Goal: Communication & Community: Answer question/provide support

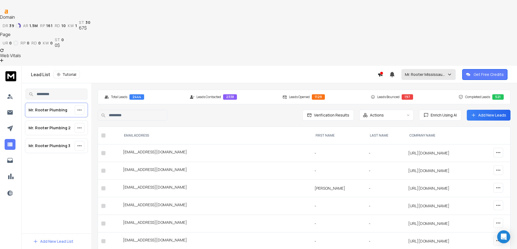
click at [417, 72] on p "Mr. Rooter Mississauga" at bounding box center [426, 74] width 42 height 5
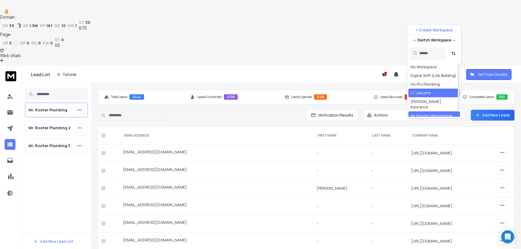
click at [426, 93] on div "LT Lawyers" at bounding box center [420, 92] width 20 height 5
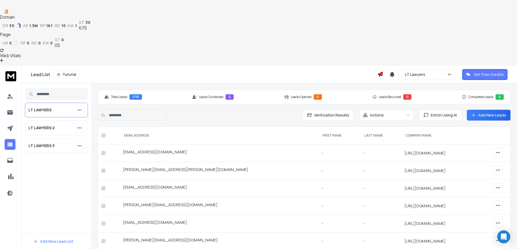
click at [59, 139] on div "LT LAWYERS 3" at bounding box center [56, 146] width 63 height 15
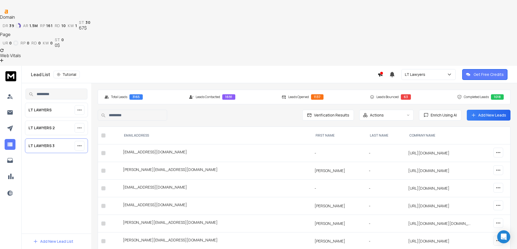
click at [56, 121] on div "LT LAWYERS 2" at bounding box center [56, 128] width 63 height 15
click at [56, 103] on div "LT LAWYERS" at bounding box center [56, 110] width 63 height 15
click at [59, 121] on div "LT LAWYERS 2" at bounding box center [56, 128] width 63 height 15
click at [60, 139] on div "LT LAWYERS 3" at bounding box center [56, 146] width 63 height 15
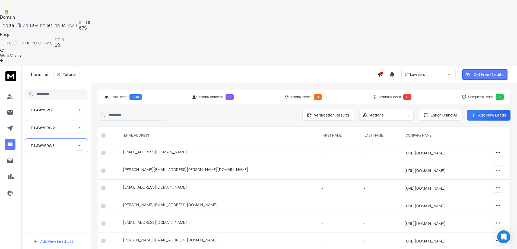
click at [76, 112] on div "LT LAWYERS LT LAWYERS 2 LT LAWYERS 3" at bounding box center [56, 198] width 69 height 191
click at [55, 243] on button "Add New Lead List" at bounding box center [53, 241] width 49 height 11
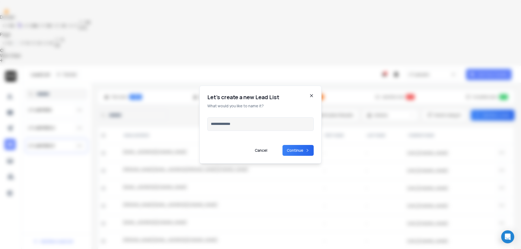
click at [234, 126] on input at bounding box center [260, 124] width 106 height 14
type input "**********"
click at [292, 151] on button "Continue" at bounding box center [297, 150] width 31 height 11
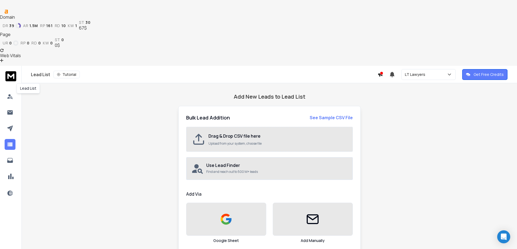
click at [10, 143] on icon at bounding box center [10, 145] width 5 height 4
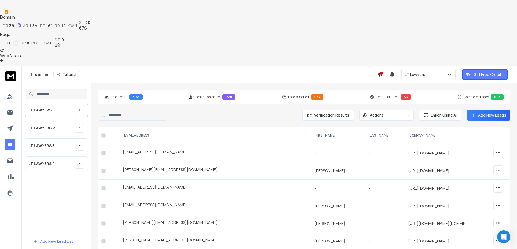
click at [62, 157] on div "LT LAWYERS 4" at bounding box center [56, 164] width 63 height 15
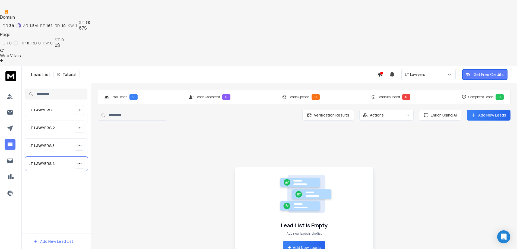
click at [303, 241] on button "Add New Leads" at bounding box center [304, 247] width 42 height 13
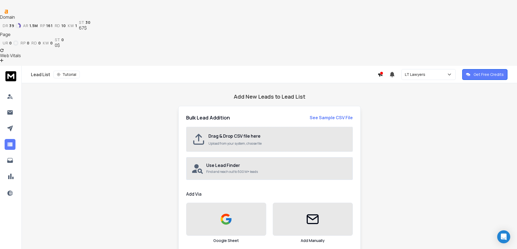
click at [223, 133] on h2 "Drag & Drop CSV file here" at bounding box center [277, 136] width 138 height 7
type input "**********"
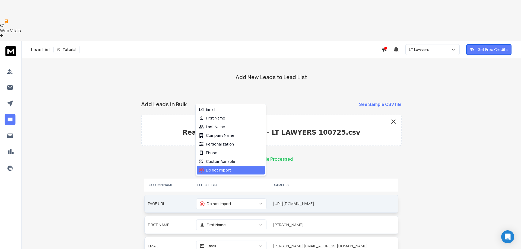
click at [218, 175] on body "Web Vitals ReferralStack Unlock AI-powered affiliate growth Lifetime Deals avai…" at bounding box center [260, 150] width 521 height 280
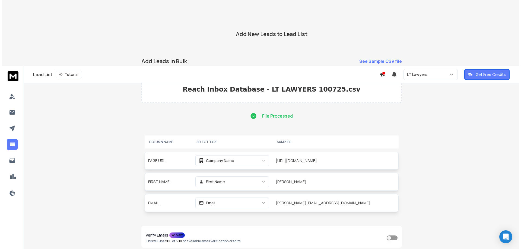
scroll to position [72, 0]
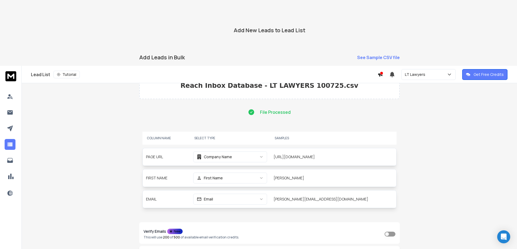
click at [390, 249] on button "Check for duplicates across all campaigns in this workspace" at bounding box center [389, 253] width 11 height 5
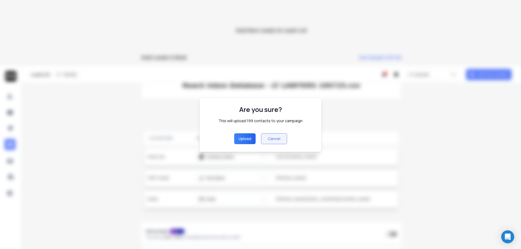
click at [244, 138] on button "Upload" at bounding box center [244, 138] width 21 height 11
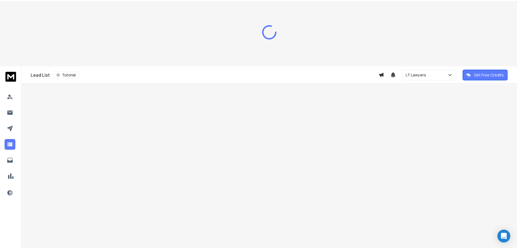
scroll to position [10, 0]
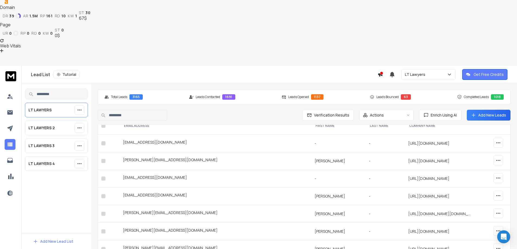
click at [57, 157] on div "LT LAWYERS 4" at bounding box center [56, 164] width 63 height 15
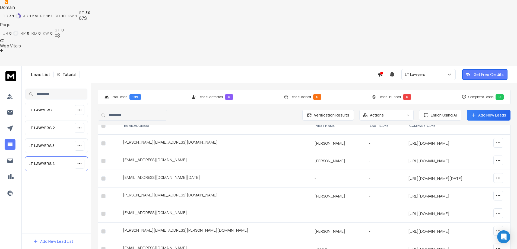
click at [490, 113] on link "Add New Leads" at bounding box center [488, 115] width 35 height 5
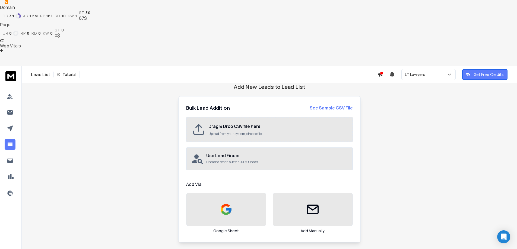
click at [235, 123] on h2 "Drag & Drop CSV file here" at bounding box center [277, 126] width 138 height 7
type input "**********"
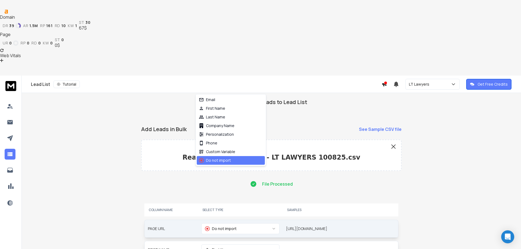
click at [221, 162] on body "Domain dr 39 ar 1.5M rp 161 rd 10 kw 1 st 30 67$ Page ur 0 rp 0 rd 0 kw 0 st 0 …" at bounding box center [260, 157] width 521 height 315
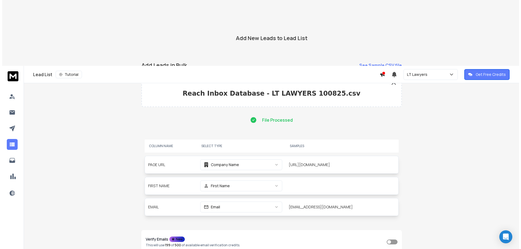
scroll to position [72, 0]
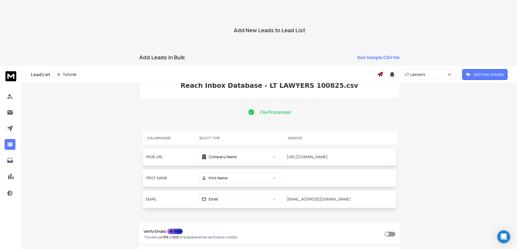
click at [391, 249] on button "Check for duplicates across all campaigns in this workspace" at bounding box center [389, 253] width 11 height 5
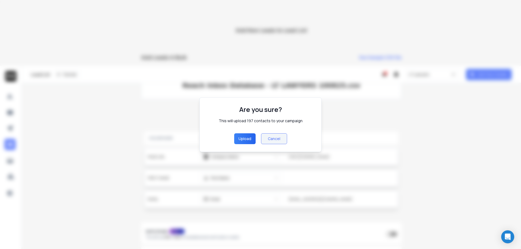
click at [246, 137] on button "Upload" at bounding box center [244, 138] width 21 height 11
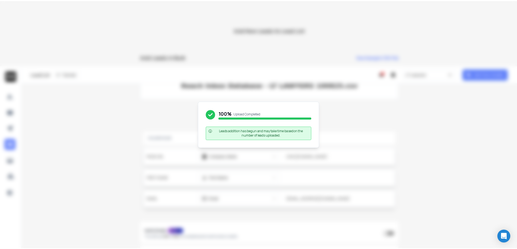
scroll to position [10, 0]
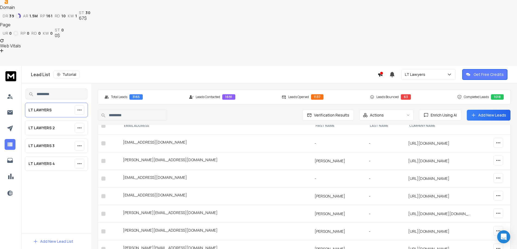
click at [53, 161] on p "LT LAWYERS 4" at bounding box center [41, 163] width 26 height 5
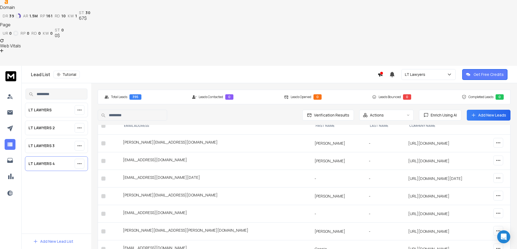
click at [488, 113] on link "Add New Leads" at bounding box center [488, 115] width 35 height 5
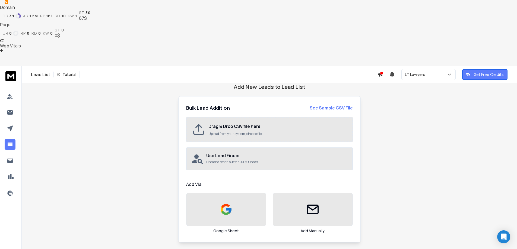
click at [250, 123] on h2 "Drag & Drop CSV file here" at bounding box center [277, 126] width 138 height 7
type input "**********"
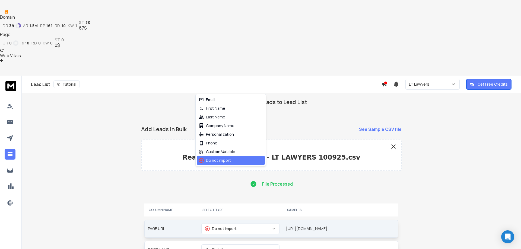
click at [218, 163] on body "Domain dr 39 ar 1.5M rp 161 rd 10 kw 1 st 30 67$ Page ur 0 rp 0 rd 0 kw 0 st 0 …" at bounding box center [260, 157] width 521 height 315
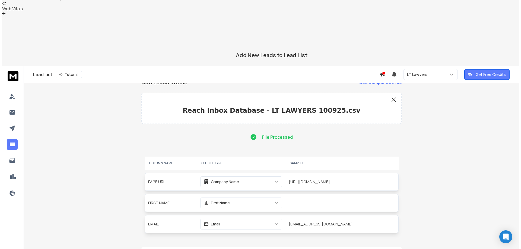
scroll to position [64, 0]
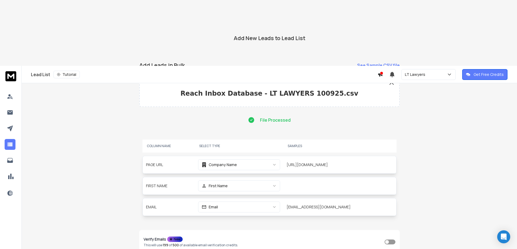
drag, startPoint x: 388, startPoint y: 205, endPoint x: 308, endPoint y: 230, distance: 84.5
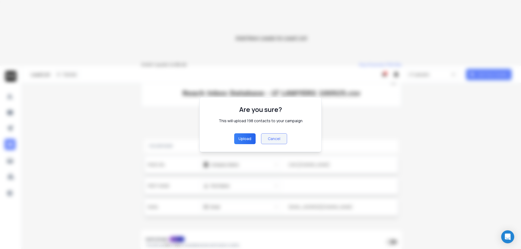
click at [243, 136] on button "Upload" at bounding box center [244, 138] width 21 height 11
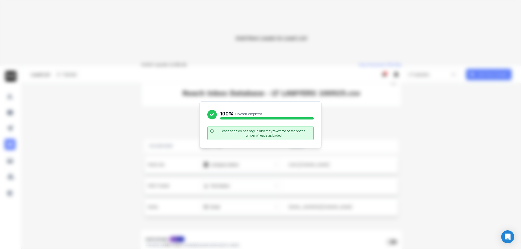
scroll to position [10, 0]
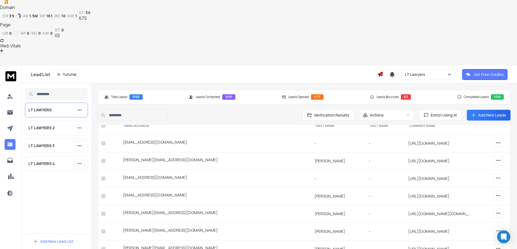
click at [61, 157] on div "LT LAWYERS 4" at bounding box center [56, 164] width 63 height 15
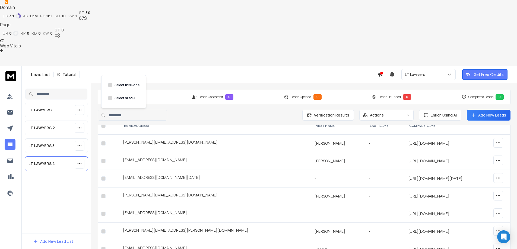
click at [109, 98] on button "Select this Page" at bounding box center [110, 98] width 4 height 4
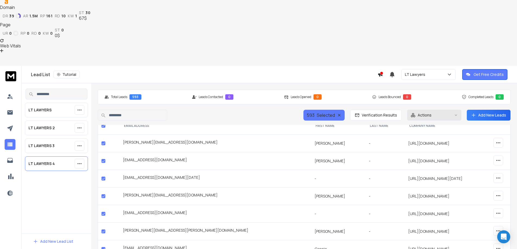
click at [426, 113] on p "Actions" at bounding box center [424, 115] width 14 height 5
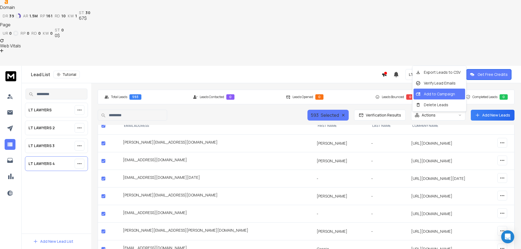
click at [432, 93] on p "Add to Campaign" at bounding box center [439, 94] width 33 height 8
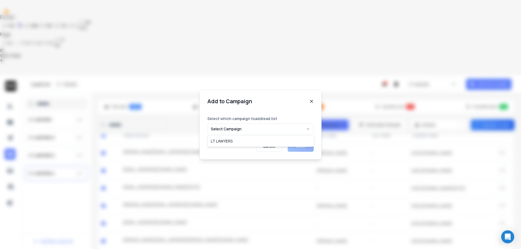
click at [233, 130] on button "Select Campaign" at bounding box center [260, 129] width 106 height 11
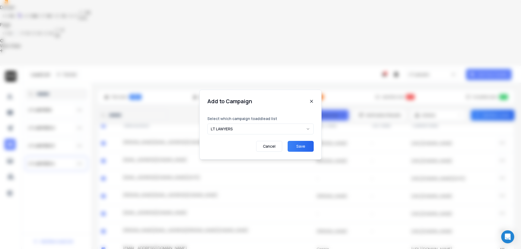
click at [302, 146] on button "Save" at bounding box center [301, 146] width 26 height 11
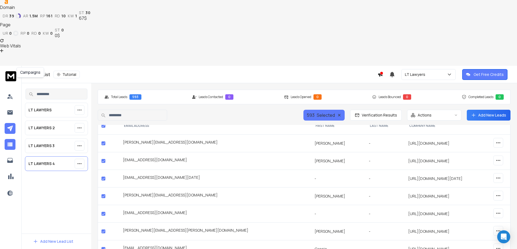
click at [6, 123] on link at bounding box center [10, 128] width 11 height 11
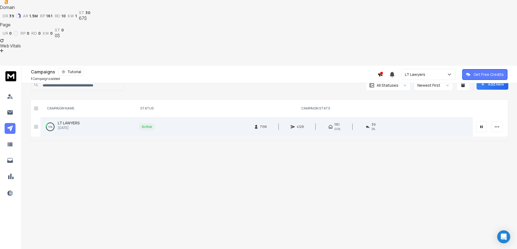
click at [497, 126] on icon "button" at bounding box center [497, 126] width 4 height 1
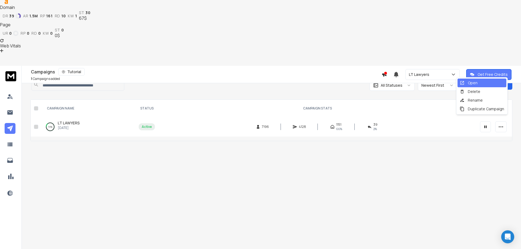
click at [466, 82] on div "Open" at bounding box center [469, 82] width 18 height 5
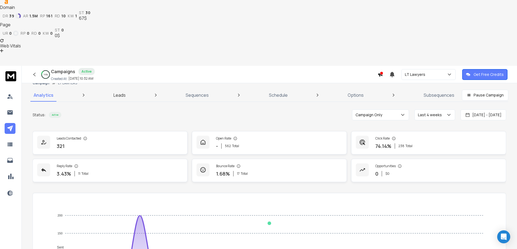
click at [129, 79] on div "Campaign LT LAWYERS" at bounding box center [269, 83] width 478 height 9
click at [117, 92] on p "Leads" at bounding box center [119, 95] width 12 height 7
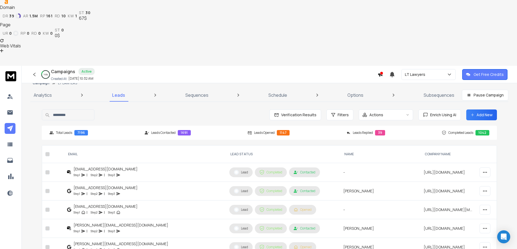
click at [479, 110] on button "Add New" at bounding box center [481, 115] width 31 height 11
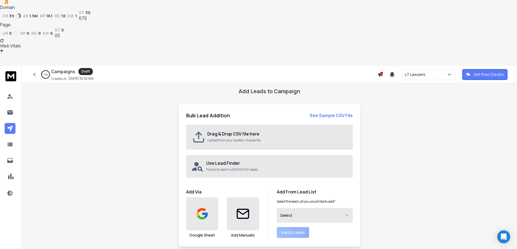
click at [325, 200] on div "Select the lead List you would like to add? Select Import Leads" at bounding box center [315, 219] width 76 height 39
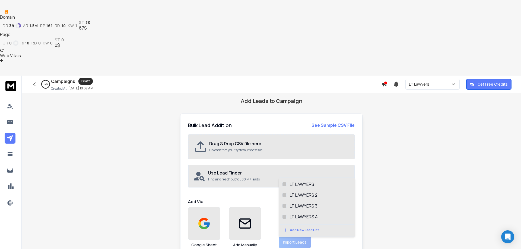
click at [285, 217] on button "button" at bounding box center [284, 217] width 4 height 4
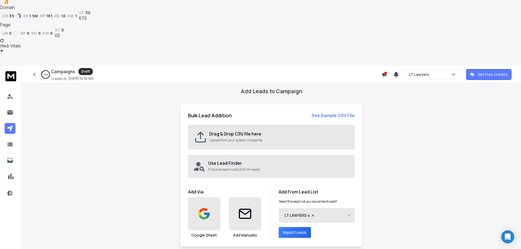
click at [258, 197] on div "ReferralStack Unlock AI-powered affiliate growth Lifetime Deals available! Clai…" at bounding box center [260, 180] width 521 height 249
click at [296, 227] on button "Import Leads" at bounding box center [293, 232] width 32 height 11
click at [295, 227] on button "Import Leads" at bounding box center [293, 232] width 32 height 11
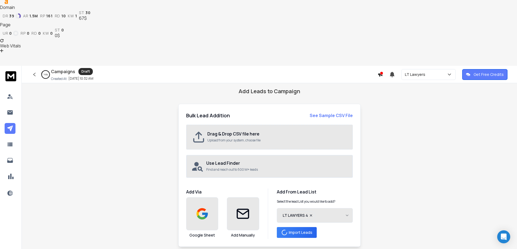
click at [295, 227] on button "Import Leads" at bounding box center [297, 232] width 40 height 11
click at [339, 140] on div "Bulk Lead Addition See Sample CSV File Drag & Drop CSV file here Upload from yo…" at bounding box center [269, 175] width 167 height 127
click at [237, 131] on h2 "Drag & Drop CSV file here" at bounding box center [276, 134] width 139 height 7
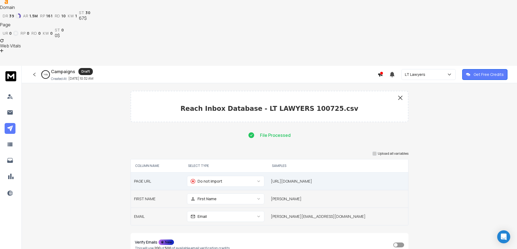
click at [222, 173] on td "Do not import" at bounding box center [226, 182] width 84 height 18
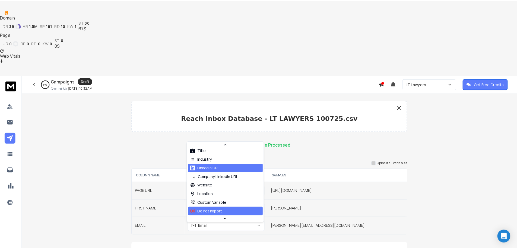
scroll to position [1, 0]
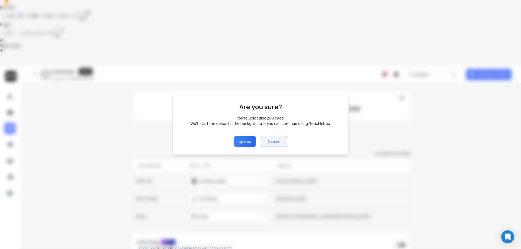
click at [244, 142] on button "Upload" at bounding box center [244, 141] width 21 height 11
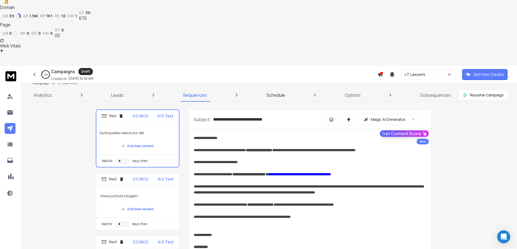
click at [280, 92] on p "Schedule" at bounding box center [275, 95] width 19 height 7
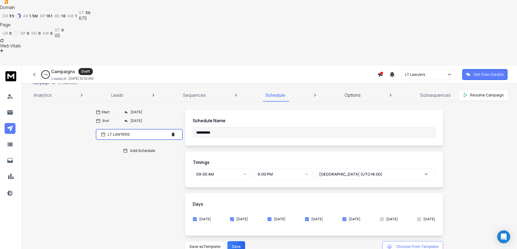
click at [354, 92] on p "Options" at bounding box center [353, 95] width 16 height 7
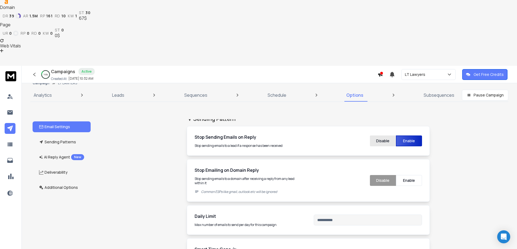
scroll to position [111, 0]
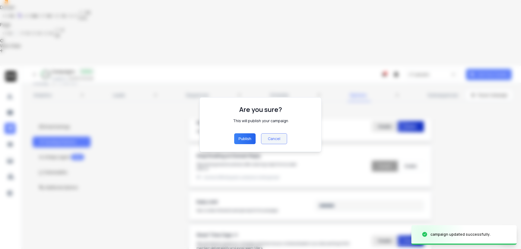
click at [245, 138] on button "Publish" at bounding box center [244, 138] width 21 height 11
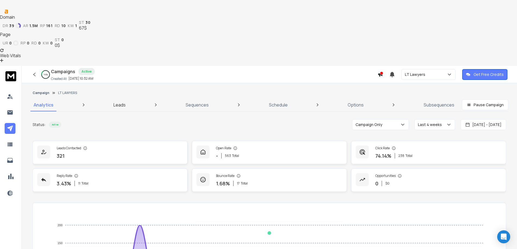
click at [121, 102] on p "Leads" at bounding box center [119, 105] width 12 height 7
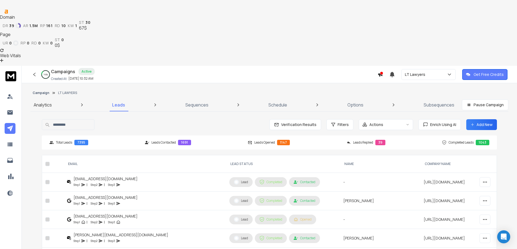
click at [45, 102] on p "Analytics" at bounding box center [43, 105] width 18 height 7
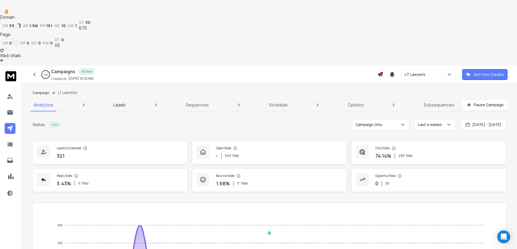
click at [129, 98] on link "Leads" at bounding box center [119, 104] width 19 height 13
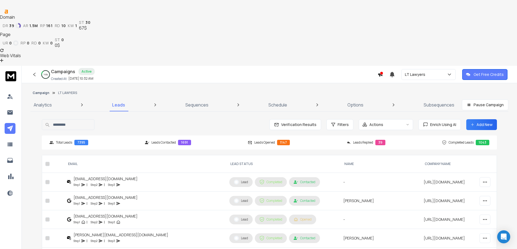
click at [483, 119] on button "Add New" at bounding box center [481, 124] width 31 height 11
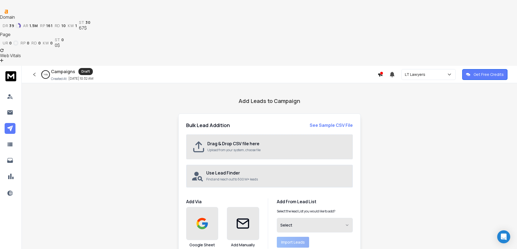
click at [235, 141] on h2 "Drag & Drop CSV file here" at bounding box center [276, 144] width 139 height 7
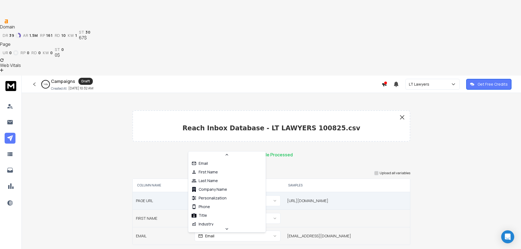
click at [211, 192] on td "Do not import" at bounding box center [237, 201] width 93 height 18
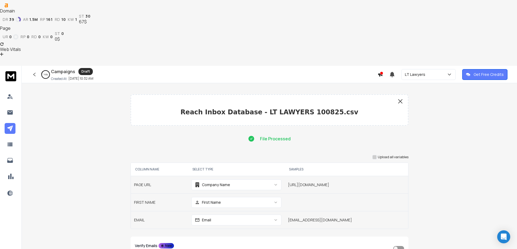
scroll to position [12, 0]
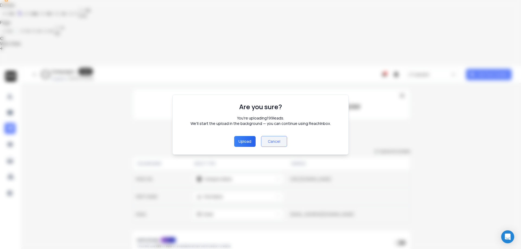
click at [242, 143] on button "Upload" at bounding box center [244, 141] width 21 height 11
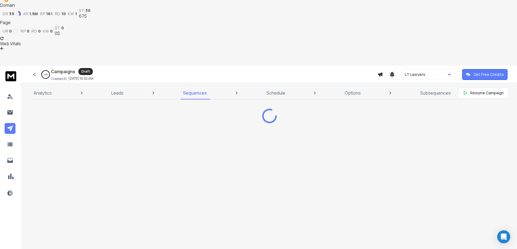
scroll to position [10, 0]
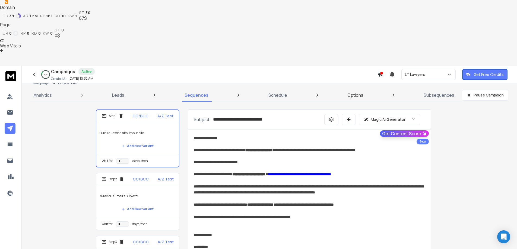
click at [354, 92] on p "Options" at bounding box center [355, 95] width 16 height 7
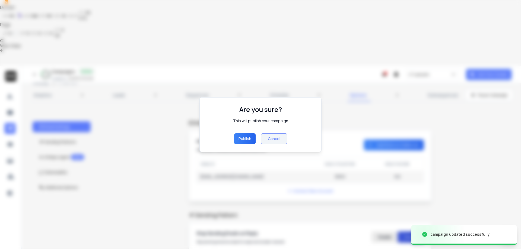
click at [247, 138] on button "Publish" at bounding box center [244, 138] width 21 height 11
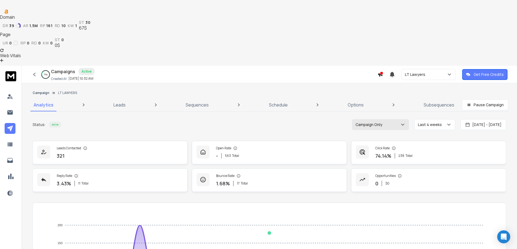
click at [373, 122] on div "Campaign Only" at bounding box center [380, 124] width 50 height 5
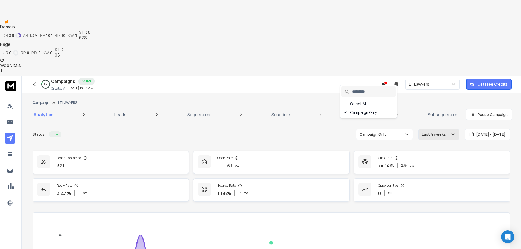
drag, startPoint x: 420, startPoint y: 69, endPoint x: 425, endPoint y: 73, distance: 6.5
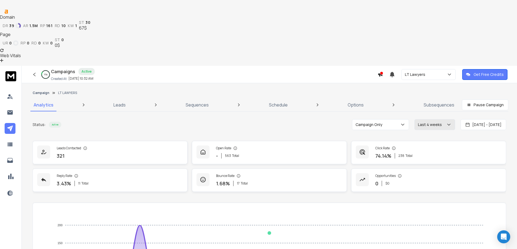
click at [446, 122] on icon "button" at bounding box center [448, 124] width 5 height 5
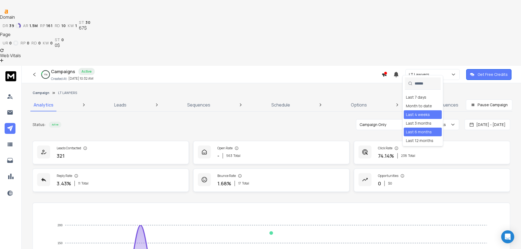
click at [414, 133] on div "Last 6 months" at bounding box center [419, 131] width 26 height 5
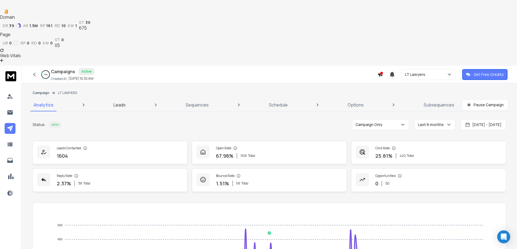
click at [120, 102] on p "Leads" at bounding box center [119, 105] width 12 height 7
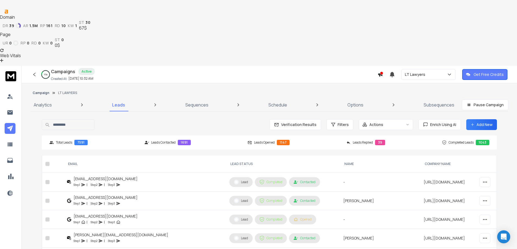
click at [486, 119] on button "Add New" at bounding box center [481, 124] width 31 height 11
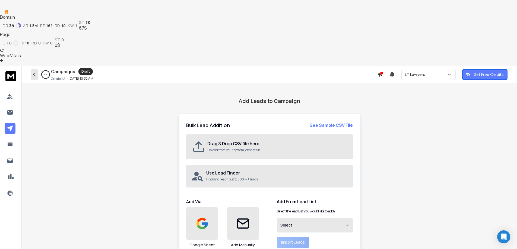
click at [32, 72] on icon at bounding box center [34, 74] width 5 height 5
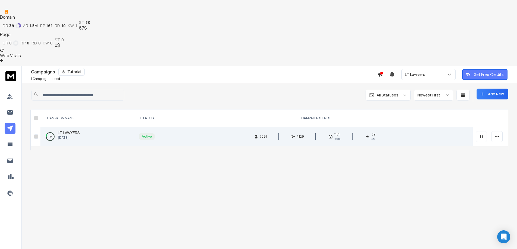
click at [495, 134] on icon "button" at bounding box center [496, 136] width 5 height 5
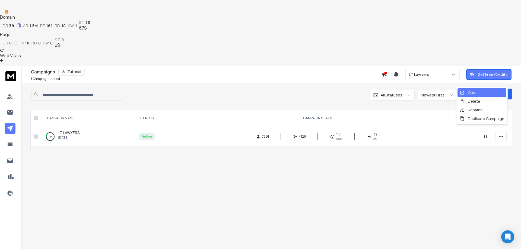
click at [475, 93] on div "Open" at bounding box center [469, 92] width 18 height 5
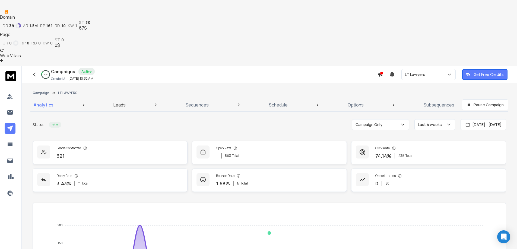
click at [120, 102] on p "Leads" at bounding box center [119, 105] width 12 height 7
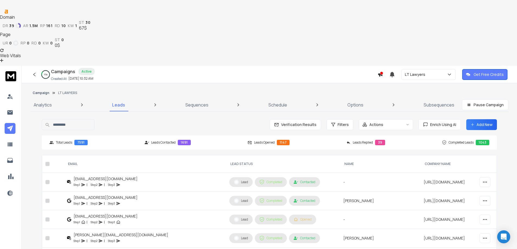
click at [489, 119] on button "Add New" at bounding box center [481, 124] width 31 height 11
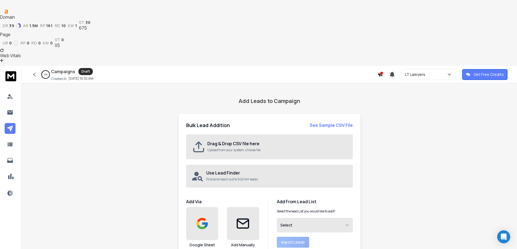
click at [238, 141] on h2 "Drag & Drop CSV file here" at bounding box center [276, 144] width 139 height 7
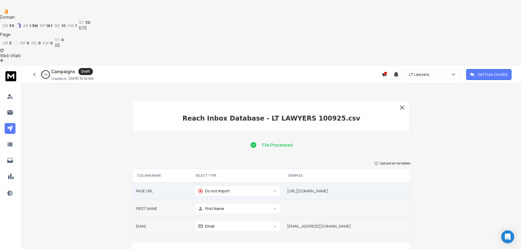
click at [211, 169] on table "COLUMN NAME SELECT TYPE SAMPLES PAGE URL Do not import https://www.wsatlaw.com/…" at bounding box center [271, 202] width 277 height 66
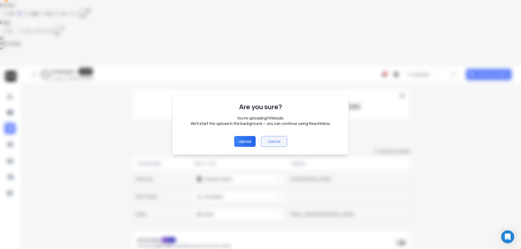
click at [245, 145] on button "Upload" at bounding box center [244, 141] width 21 height 11
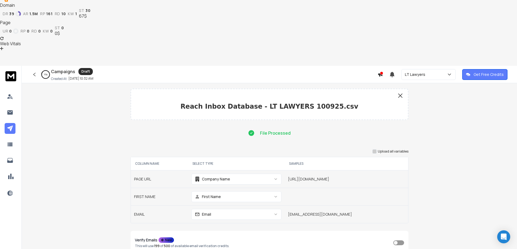
scroll to position [10, 0]
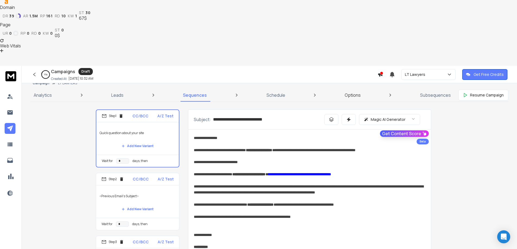
click at [347, 92] on p "Options" at bounding box center [353, 95] width 16 height 7
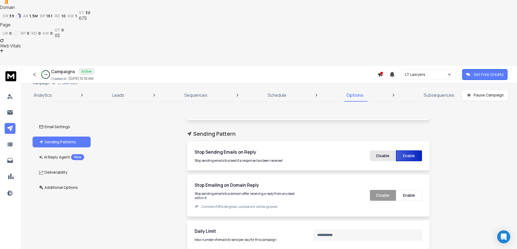
scroll to position [84, 0]
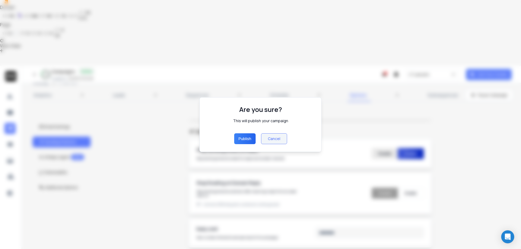
click at [247, 140] on button "Publish" at bounding box center [244, 138] width 21 height 11
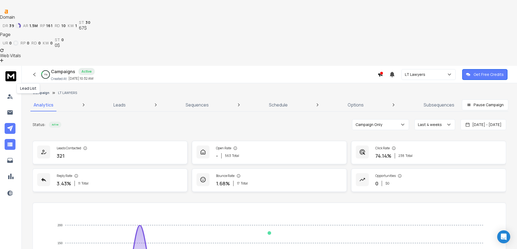
click at [10, 143] on icon at bounding box center [10, 145] width 5 height 4
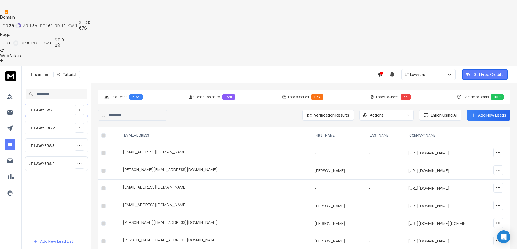
click at [45, 161] on p "LT LAWYERS 4" at bounding box center [41, 163] width 26 height 5
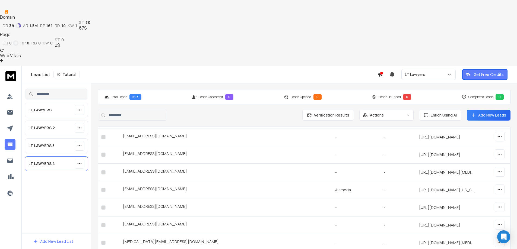
scroll to position [10, 0]
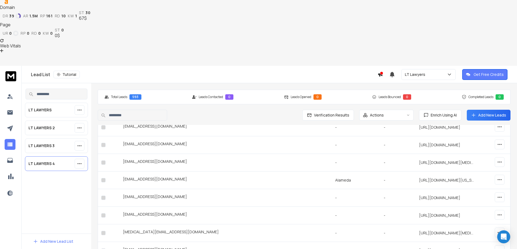
click at [55, 174] on div "LT LAWYERS LT LAWYERS 2 LT LAWYERS 3 LT LAWYERS 4" at bounding box center [56, 198] width 69 height 191
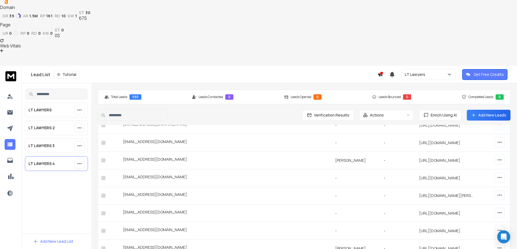
scroll to position [1443, 0]
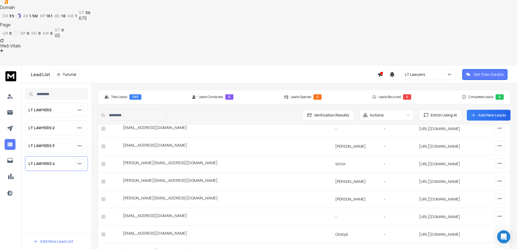
click at [55, 174] on div "LT LAWYERS LT LAWYERS 2 LT LAWYERS 3 LT LAWYERS 4" at bounding box center [56, 198] width 69 height 191
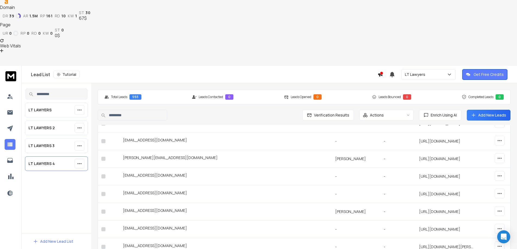
scroll to position [931, 0]
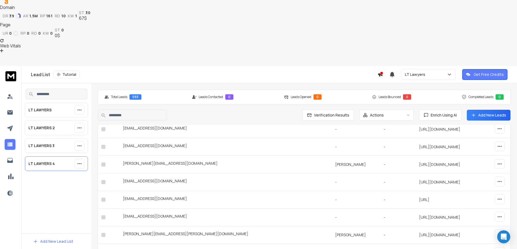
click at [55, 174] on div "LT LAWYERS LT LAWYERS 2 LT LAWYERS 3 LT LAWYERS 4" at bounding box center [56, 198] width 69 height 191
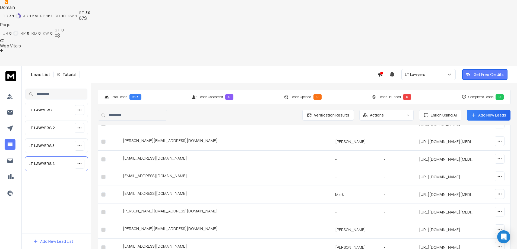
click at [55, 174] on div "LT LAWYERS LT LAWYERS 2 LT LAWYERS 3 LT LAWYERS 4" at bounding box center [56, 198] width 69 height 191
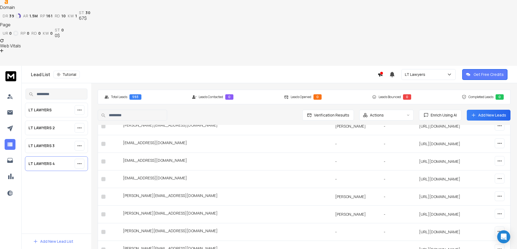
scroll to position [1143, 0]
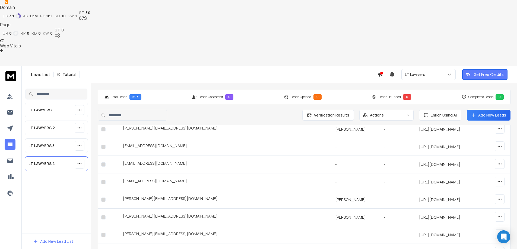
click at [55, 174] on div "LT LAWYERS LT LAWYERS 2 LT LAWYERS 3 LT LAWYERS 4" at bounding box center [56, 198] width 69 height 191
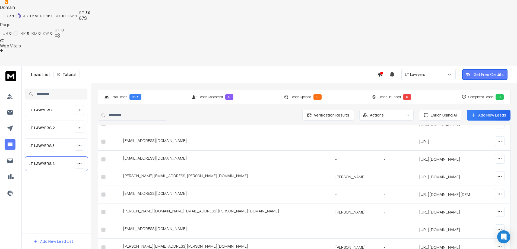
scroll to position [938, 0]
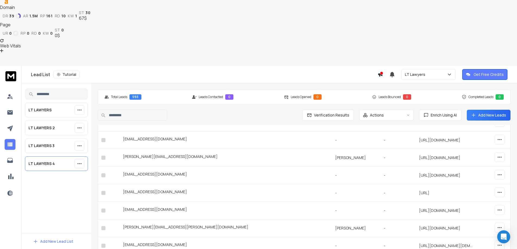
click at [55, 174] on div "LT LAWYERS LT LAWYERS 2 LT LAWYERS 3 LT LAWYERS 4" at bounding box center [56, 198] width 69 height 191
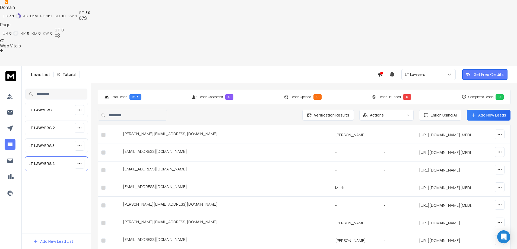
click at [55, 174] on div "LT LAWYERS LT LAWYERS 2 LT LAWYERS 3 LT LAWYERS 4" at bounding box center [56, 198] width 69 height 191
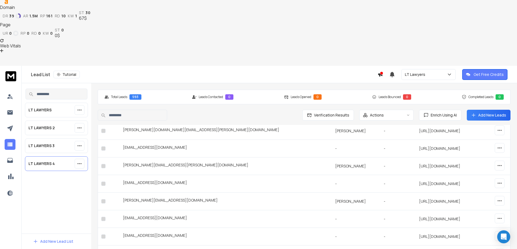
scroll to position [1044, 0]
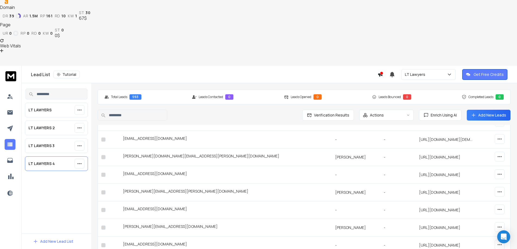
click at [55, 174] on div "LT LAWYERS LT LAWYERS 2 LT LAWYERS 3 LT LAWYERS 4" at bounding box center [56, 198] width 69 height 191
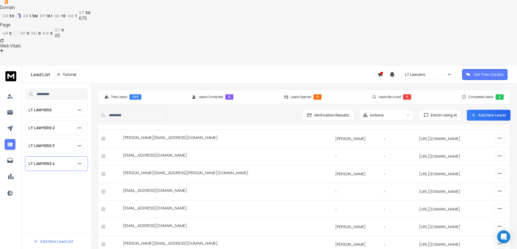
scroll to position [2170, 0]
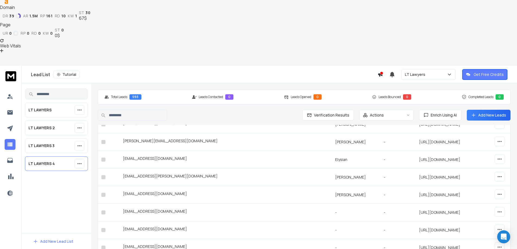
click at [55, 174] on div "LT LAWYERS LT LAWYERS 2 LT LAWYERS 3 LT LAWYERS 4" at bounding box center [56, 198] width 69 height 191
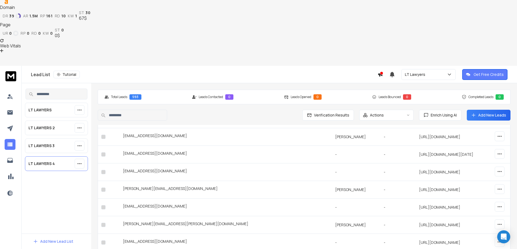
scroll to position [1505, 0]
click at [55, 174] on div "LT LAWYERS LT LAWYERS 2 LT LAWYERS 3 LT LAWYERS 4" at bounding box center [56, 198] width 69 height 191
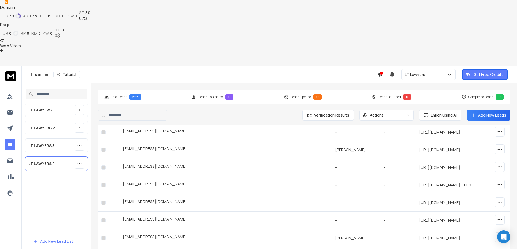
scroll to position [1300, 0]
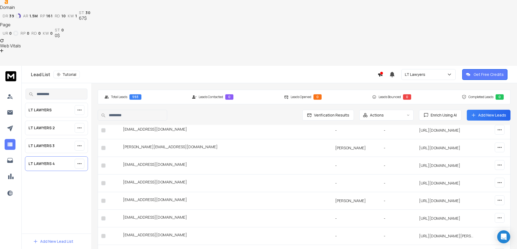
click at [55, 174] on div "LT LAWYERS LT LAWYERS 2 LT LAWYERS 3 LT LAWYERS 4" at bounding box center [56, 198] width 69 height 191
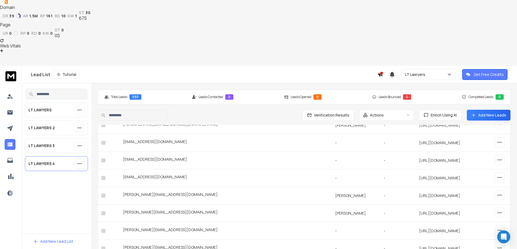
click at [55, 174] on div "LT LAWYERS LT LAWYERS 2 LT LAWYERS 3 LT LAWYERS 4" at bounding box center [56, 198] width 69 height 191
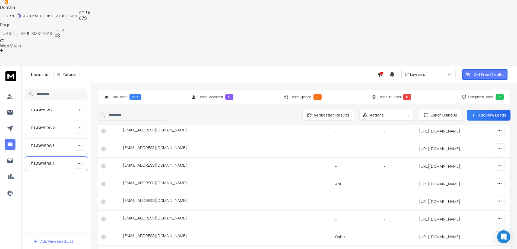
scroll to position [1692, 0]
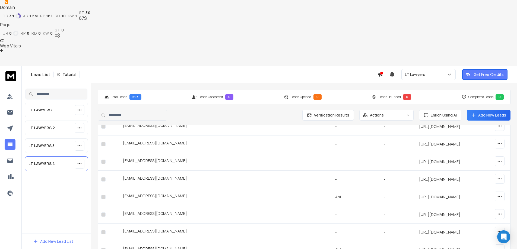
click at [55, 174] on div "LT LAWYERS LT LAWYERS 2 LT LAWYERS 3 LT LAWYERS 4" at bounding box center [56, 198] width 69 height 191
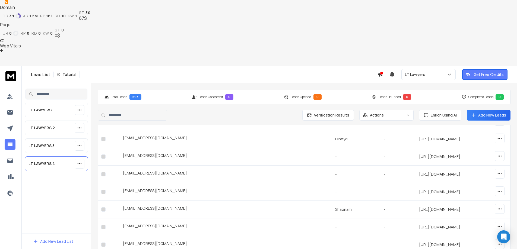
scroll to position [1385, 0]
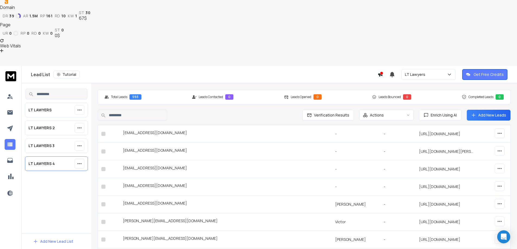
click at [55, 174] on div "LT LAWYERS LT LAWYERS 2 LT LAWYERS 3 LT LAWYERS 4" at bounding box center [56, 198] width 69 height 191
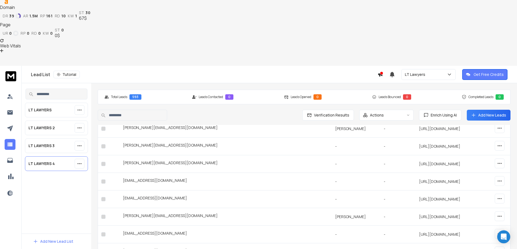
click at [55, 174] on div "LT LAWYERS LT LAWYERS 2 LT LAWYERS 3 LT LAWYERS 4" at bounding box center [56, 198] width 69 height 191
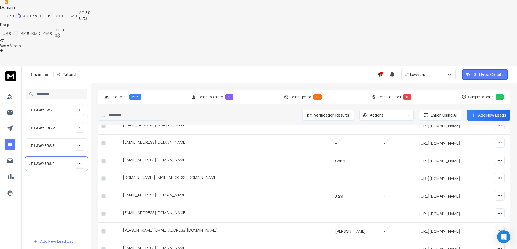
scroll to position [1777, 0]
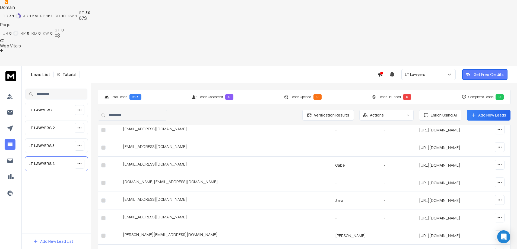
click at [55, 174] on div "LT LAWYERS LT LAWYERS 2 LT LAWYERS 3 LT LAWYERS 4" at bounding box center [56, 198] width 69 height 191
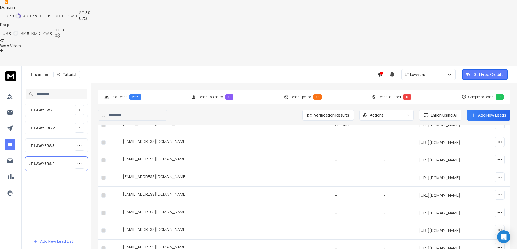
scroll to position [1418, 0]
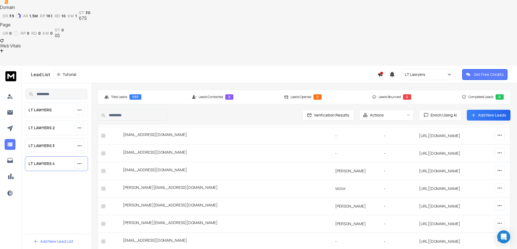
click at [55, 174] on div "LT LAWYERS LT LAWYERS 2 LT LAWYERS 3 LT LAWYERS 4" at bounding box center [56, 198] width 69 height 191
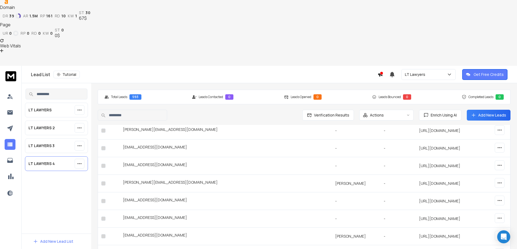
click at [55, 174] on div "LT LAWYERS LT LAWYERS 2 LT LAWYERS 3 LT LAWYERS 4" at bounding box center [56, 198] width 69 height 191
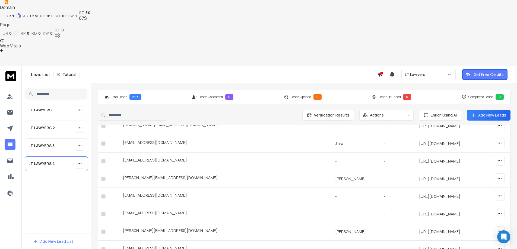
scroll to position [1828, 0]
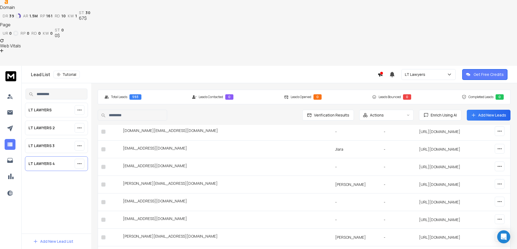
click at [55, 174] on div "LT LAWYERS LT LAWYERS 2 LT LAWYERS 3 LT LAWYERS 4" at bounding box center [56, 198] width 69 height 191
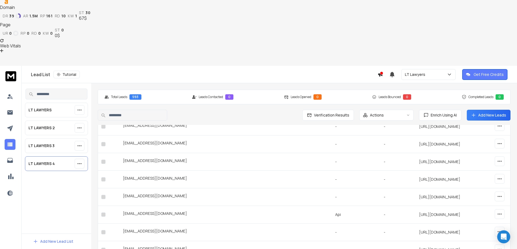
click at [55, 174] on div "LT LAWYERS LT LAWYERS 2 LT LAWYERS 3 LT LAWYERS 4" at bounding box center [56, 198] width 69 height 191
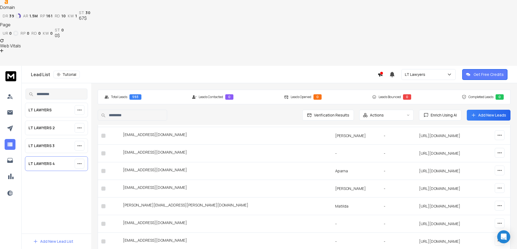
scroll to position [2400, 0]
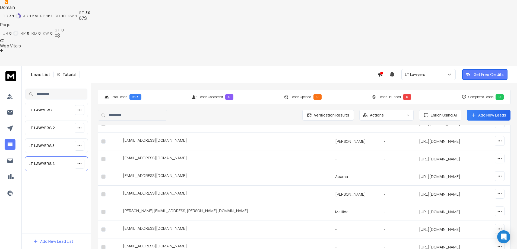
click at [55, 174] on div "LT LAWYERS LT LAWYERS 2 LT LAWYERS 3 LT LAWYERS 4" at bounding box center [56, 198] width 69 height 191
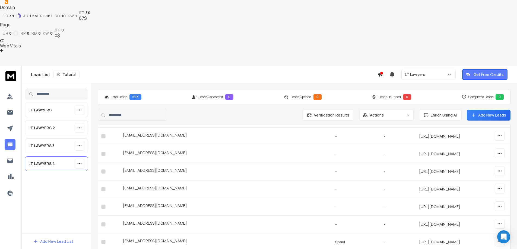
scroll to position [1939, 0]
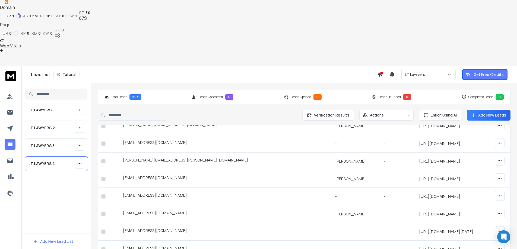
click at [55, 174] on div "LT LAWYERS LT LAWYERS 2 LT LAWYERS 3 LT LAWYERS 4" at bounding box center [56, 198] width 69 height 191
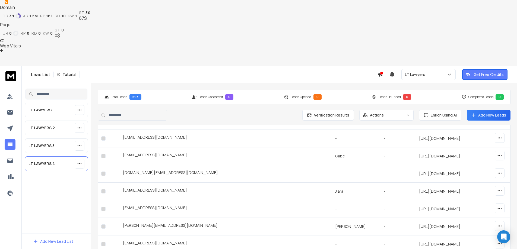
click at [55, 174] on div "LT LAWYERS LT LAWYERS 2 LT LAWYERS 3 LT LAWYERS 4" at bounding box center [56, 198] width 69 height 191
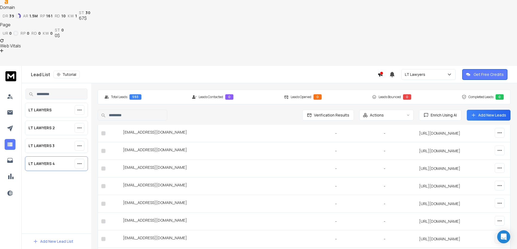
click at [55, 174] on div "LT LAWYERS LT LAWYERS 2 LT LAWYERS 3 LT LAWYERS 4" at bounding box center [56, 198] width 69 height 191
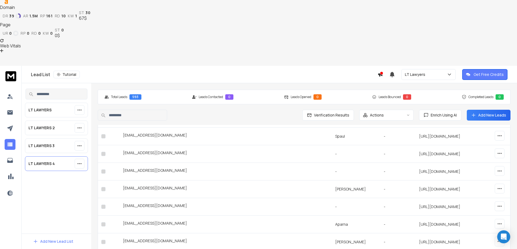
scroll to position [2358, 0]
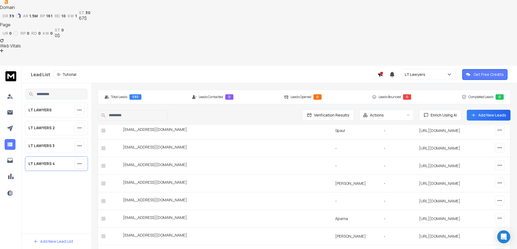
click at [55, 174] on div "LT LAWYERS LT LAWYERS 2 LT LAWYERS 3 LT LAWYERS 4" at bounding box center [56, 198] width 69 height 191
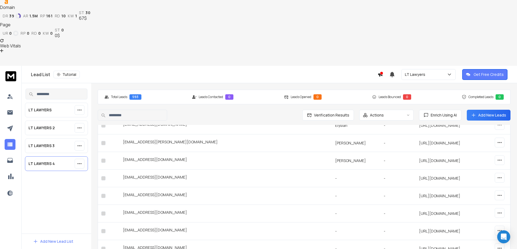
scroll to position [1897, 0]
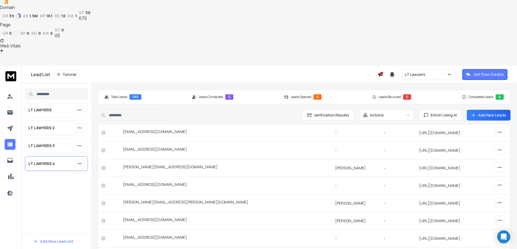
click at [55, 174] on div "LT LAWYERS LT LAWYERS 2 LT LAWYERS 3 LT LAWYERS 4" at bounding box center [56, 198] width 69 height 191
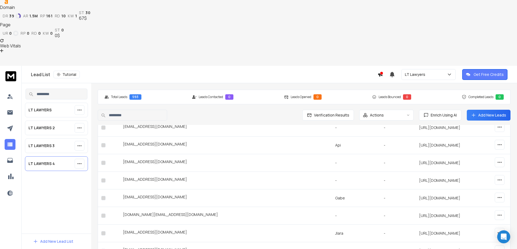
click at [55, 174] on div "LT LAWYERS LT LAWYERS 2 LT LAWYERS 3 LT LAWYERS 4" at bounding box center [56, 198] width 69 height 191
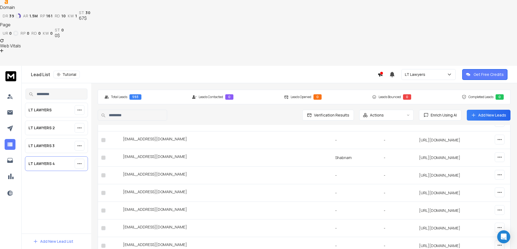
click at [55, 174] on div "LT LAWYERS LT LAWYERS 2 LT LAWYERS 3 LT LAWYERS 4" at bounding box center [56, 198] width 69 height 191
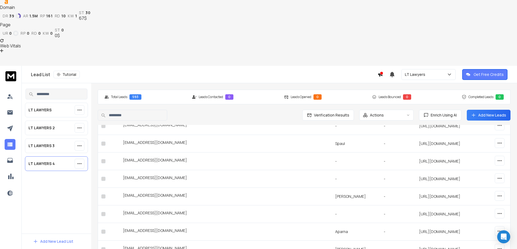
scroll to position [2316, 0]
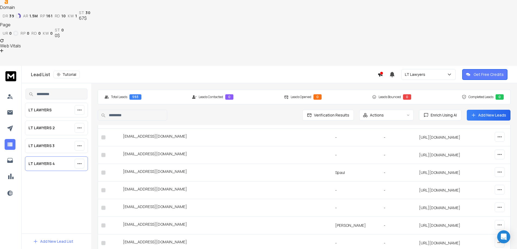
click at [55, 174] on div "LT LAWYERS LT LAWYERS 2 LT LAWYERS 3 LT LAWYERS 4" at bounding box center [56, 198] width 69 height 191
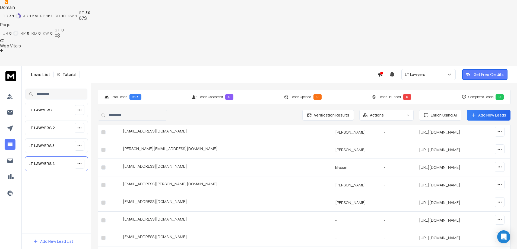
scroll to position [1906, 0]
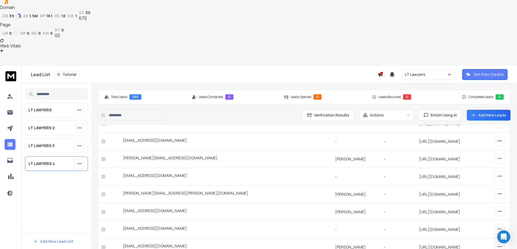
click at [55, 174] on div "LT LAWYERS LT LAWYERS 2 LT LAWYERS 3 LT LAWYERS 4" at bounding box center [56, 198] width 69 height 191
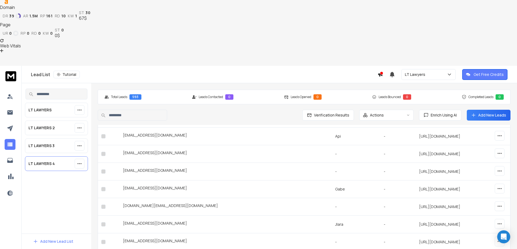
click at [55, 174] on div "LT LAWYERS LT LAWYERS 2 LT LAWYERS 3 LT LAWYERS 4" at bounding box center [56, 198] width 69 height 191
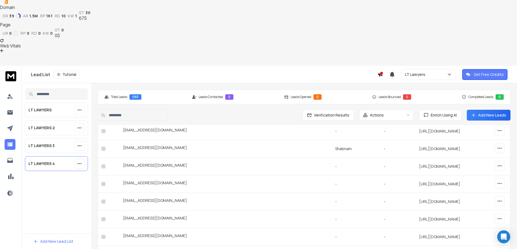
click at [55, 174] on div "LT LAWYERS LT LAWYERS 2 LT LAWYERS 3 LT LAWYERS 4" at bounding box center [56, 198] width 69 height 191
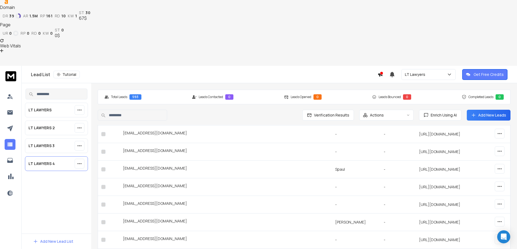
scroll to position [2325, 0]
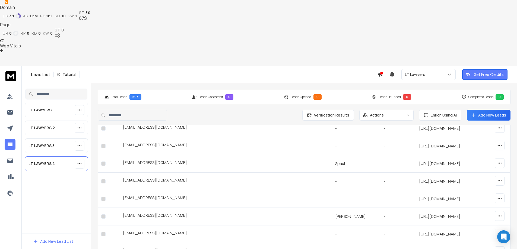
click at [55, 174] on div "LT LAWYERS LT LAWYERS 2 LT LAWYERS 3 LT LAWYERS 4" at bounding box center [56, 198] width 69 height 191
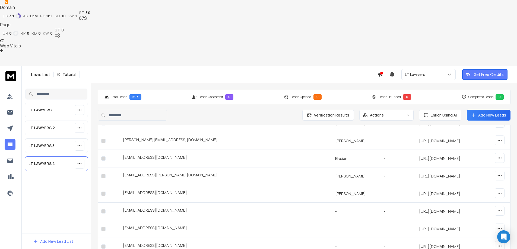
scroll to position [1916, 0]
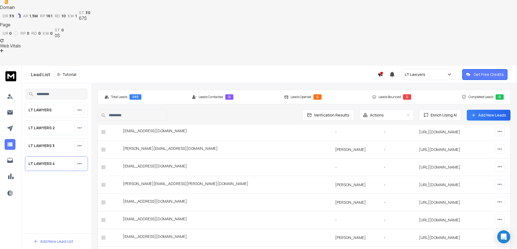
click at [55, 174] on div "LT LAWYERS LT LAWYERS 2 LT LAWYERS 3 LT LAWYERS 4" at bounding box center [56, 198] width 69 height 191
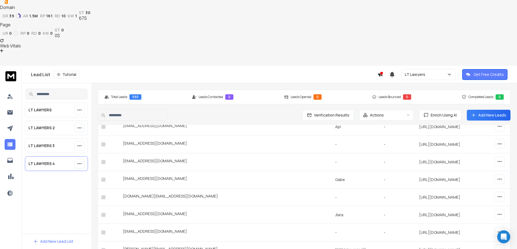
click at [55, 174] on div "LT LAWYERS LT LAWYERS 2 LT LAWYERS 3 LT LAWYERS 4" at bounding box center [56, 198] width 69 height 191
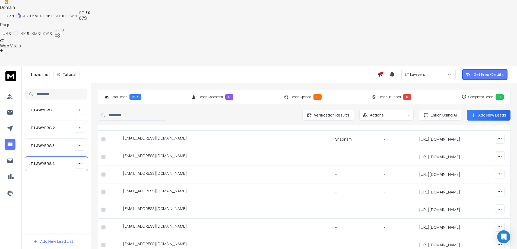
click at [55, 174] on div "LT LAWYERS LT LAWYERS 2 LT LAWYERS 3 LT LAWYERS 4" at bounding box center [56, 198] width 69 height 191
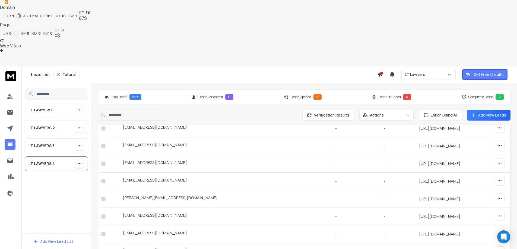
scroll to position [2334, 0]
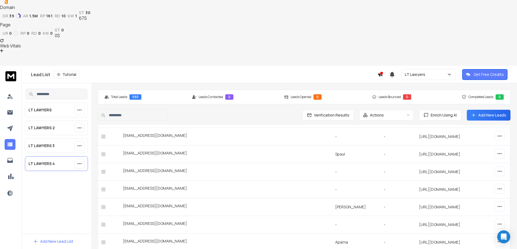
click at [55, 174] on div "LT LAWYERS LT LAWYERS 2 LT LAWYERS 3 LT LAWYERS 4" at bounding box center [56, 198] width 69 height 191
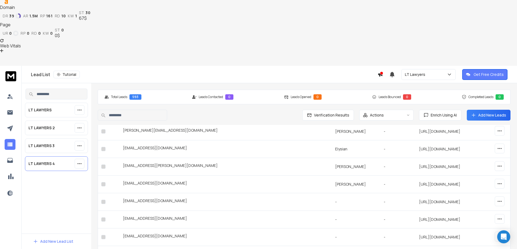
scroll to position [1874, 0]
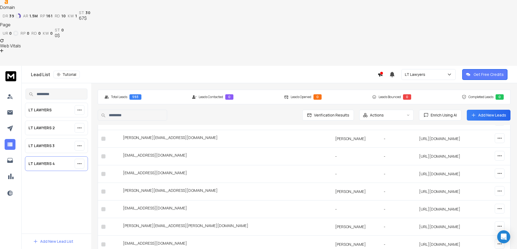
click at [55, 174] on div "LT LAWYERS LT LAWYERS 2 LT LAWYERS 3 LT LAWYERS 4" at bounding box center [56, 198] width 69 height 191
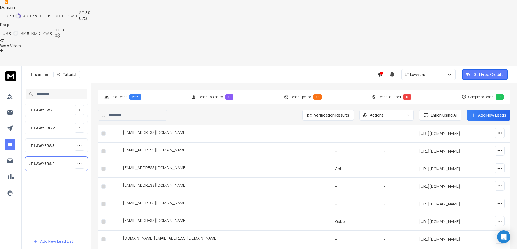
click at [55, 174] on div "LT LAWYERS LT LAWYERS 2 LT LAWYERS 3 LT LAWYERS 4" at bounding box center [56, 198] width 69 height 191
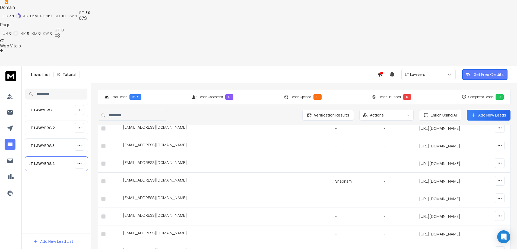
click at [55, 174] on div "LT LAWYERS LT LAWYERS 2 LT LAWYERS 3 LT LAWYERS 4" at bounding box center [56, 198] width 69 height 191
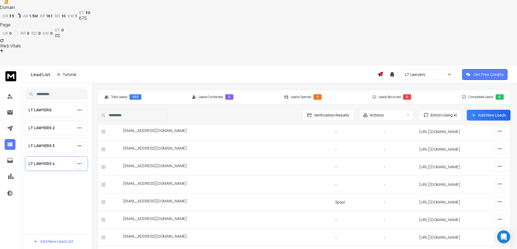
scroll to position [2292, 0]
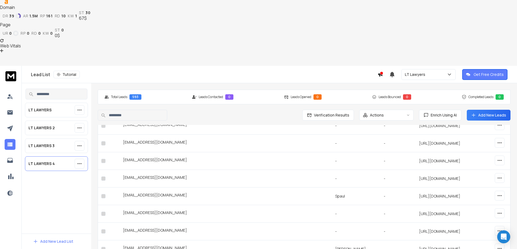
click at [55, 174] on div "LT LAWYERS LT LAWYERS 2 LT LAWYERS 3 LT LAWYERS 4" at bounding box center [56, 198] width 69 height 191
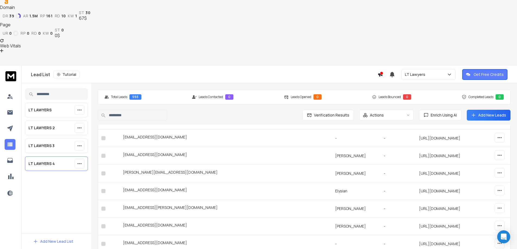
scroll to position [1883, 0]
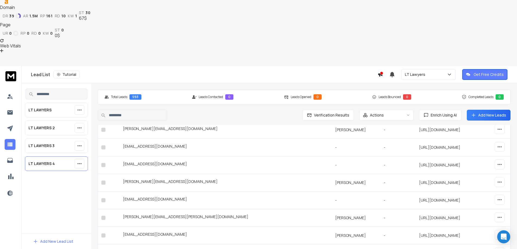
click at [55, 174] on div "LT LAWYERS LT LAWYERS 2 LT LAWYERS 3 LT LAWYERS 4" at bounding box center [56, 198] width 69 height 191
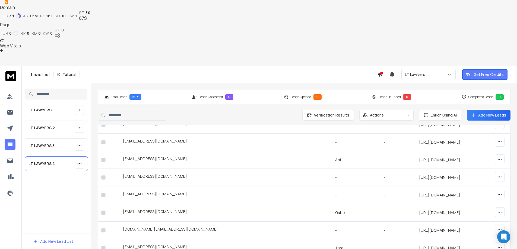
click at [55, 174] on div "LT LAWYERS LT LAWYERS 2 LT LAWYERS 3 LT LAWYERS 4" at bounding box center [56, 198] width 69 height 191
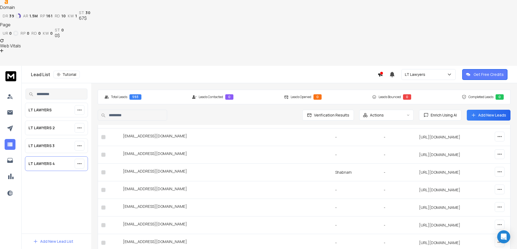
click at [55, 174] on div "LT LAWYERS LT LAWYERS 2 LT LAWYERS 3 LT LAWYERS 4" at bounding box center [56, 198] width 69 height 191
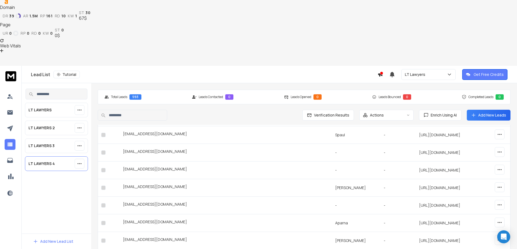
scroll to position [2301, 0]
click at [55, 174] on div "LT LAWYERS LT LAWYERS 2 LT LAWYERS 3 LT LAWYERS 4" at bounding box center [56, 198] width 69 height 191
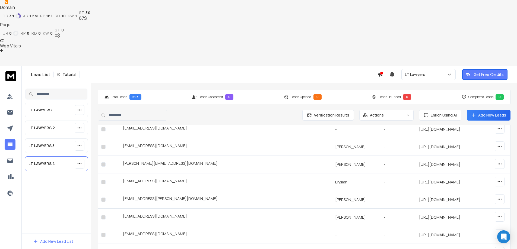
scroll to position [1892, 0]
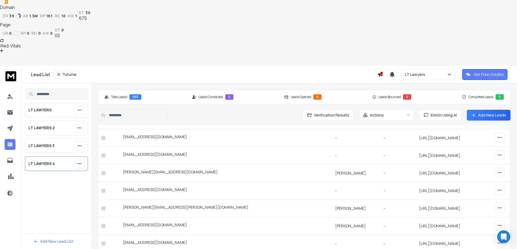
click at [55, 174] on div "LT LAWYERS LT LAWYERS 2 LT LAWYERS 3 LT LAWYERS 4" at bounding box center [56, 198] width 69 height 191
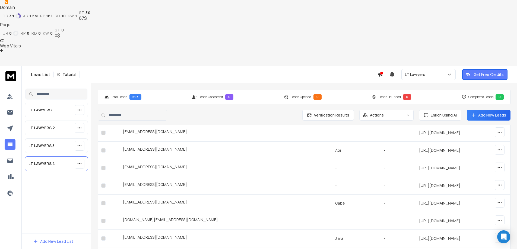
click at [55, 174] on div "LT LAWYERS LT LAWYERS 2 LT LAWYERS 3 LT LAWYERS 4" at bounding box center [56, 198] width 69 height 191
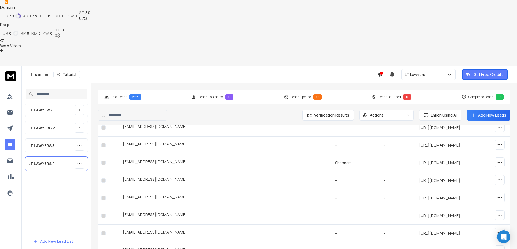
click at [55, 174] on div "LT LAWYERS LT LAWYERS 2 LT LAWYERS 3 LT LAWYERS 4" at bounding box center [56, 198] width 69 height 191
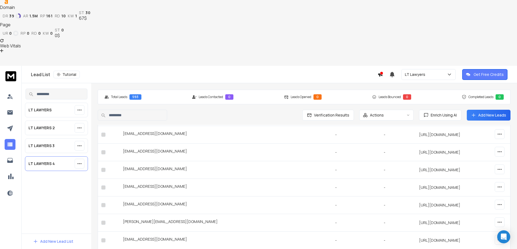
scroll to position [2310, 0]
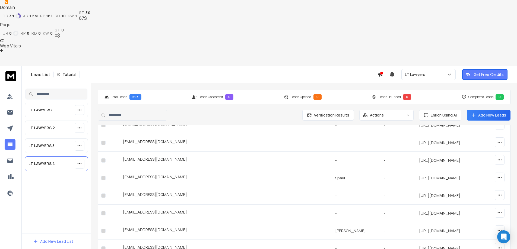
click at [55, 174] on div "LT LAWYERS LT LAWYERS 2 LT LAWYERS 3 LT LAWYERS 4" at bounding box center [56, 198] width 69 height 191
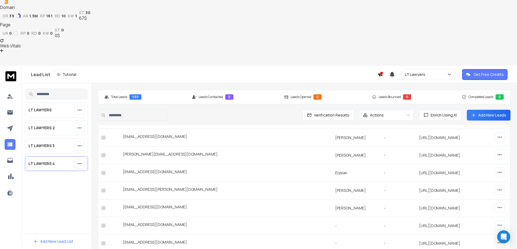
scroll to position [1901, 0]
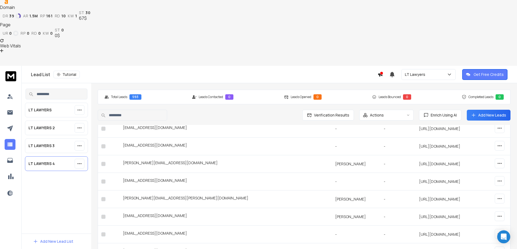
click at [55, 174] on div "LT LAWYERS LT LAWYERS 2 LT LAWYERS 3 LT LAWYERS 4" at bounding box center [56, 198] width 69 height 191
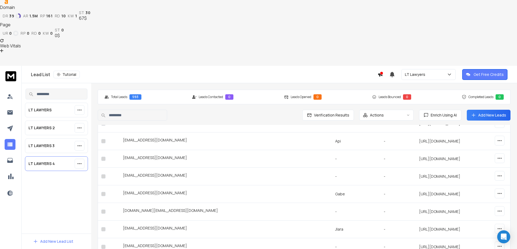
click at [55, 174] on div "LT LAWYERS LT LAWYERS 2 LT LAWYERS 3 LT LAWYERS 4" at bounding box center [56, 198] width 69 height 191
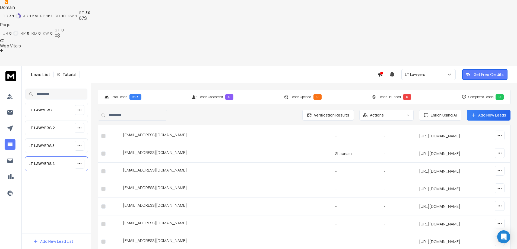
click at [55, 174] on div "LT LAWYERS LT LAWYERS 2 LT LAWYERS 3 LT LAWYERS 4" at bounding box center [56, 198] width 69 height 191
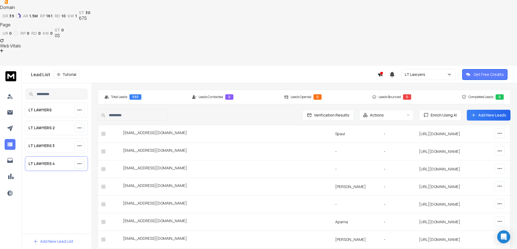
scroll to position [2320, 0]
click at [55, 174] on div "LT LAWYERS LT LAWYERS 2 LT LAWYERS 3 LT LAWYERS 4" at bounding box center [56, 198] width 69 height 191
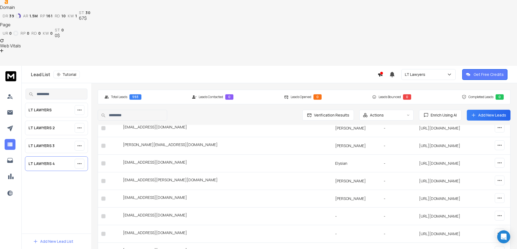
scroll to position [1911, 0]
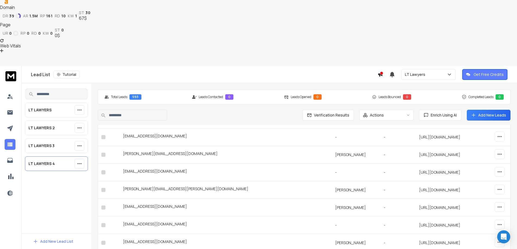
click at [55, 174] on div "LT LAWYERS LT LAWYERS 2 LT LAWYERS 3 LT LAWYERS 4" at bounding box center [56, 198] width 69 height 191
click at [421, 72] on p "LT Lawyers" at bounding box center [416, 74] width 23 height 5
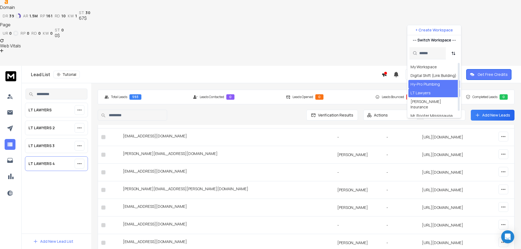
click at [425, 82] on div "Hy-Pro Plumbing" at bounding box center [424, 84] width 29 height 5
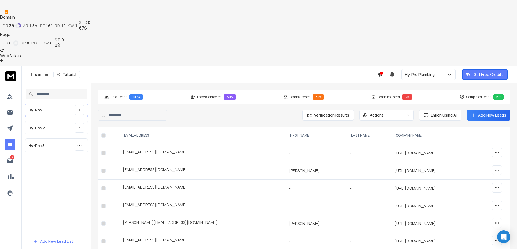
click at [46, 139] on div "Hy-Pro 3" at bounding box center [56, 146] width 63 height 15
click at [485, 113] on link "Add New Leads" at bounding box center [488, 115] width 35 height 5
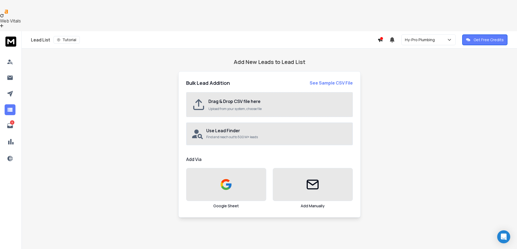
click at [215, 98] on h2 "Drag & Drop CSV file here" at bounding box center [277, 101] width 138 height 7
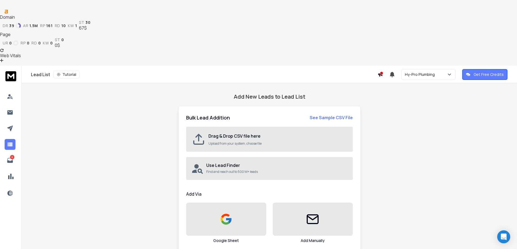
type input "**********"
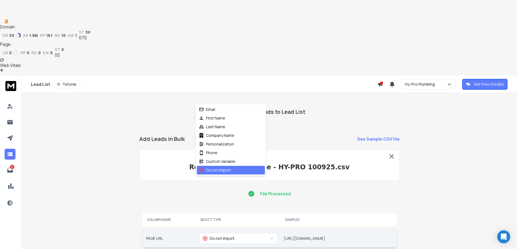
click at [228, 172] on body "Domain dr 39 ar 1.5M rp 161 rd 10 kw 1 st 30 67$ Page ur 0 rp 0 rd 0 kw 0 st 0 …" at bounding box center [258, 167] width 517 height 315
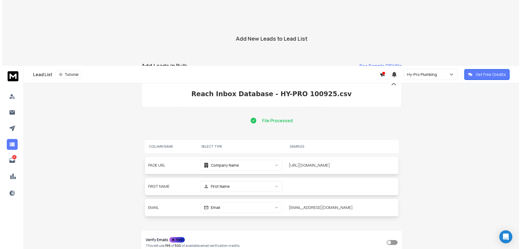
scroll to position [72, 0]
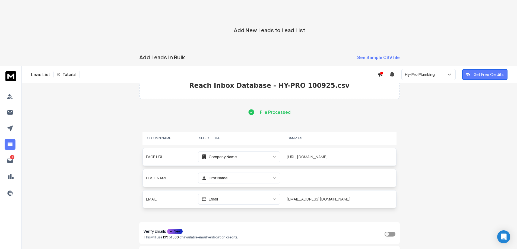
click at [387, 249] on button "Check for duplicates across all campaigns in this workspace" at bounding box center [389, 253] width 11 height 5
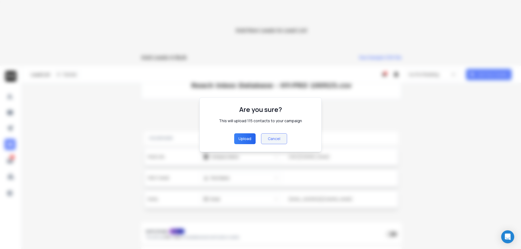
click at [245, 138] on button "Upload" at bounding box center [244, 138] width 21 height 11
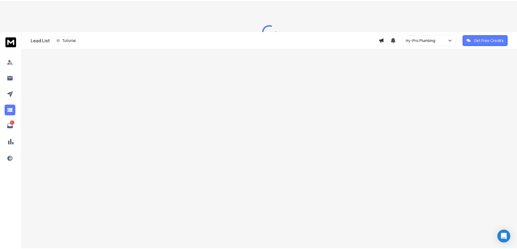
scroll to position [10, 0]
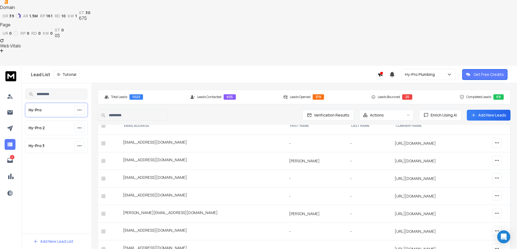
click at [58, 139] on div "Hy-Pro 3" at bounding box center [56, 146] width 63 height 15
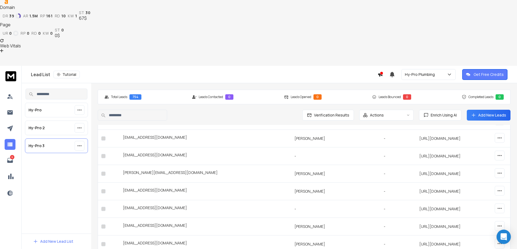
scroll to position [13141, 0]
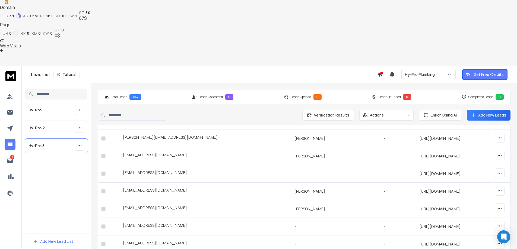
drag, startPoint x: 123, startPoint y: 223, endPoint x: 187, endPoint y: 224, distance: 64.3
copy div "[EMAIL_ADDRESS][DOMAIN_NAME]"
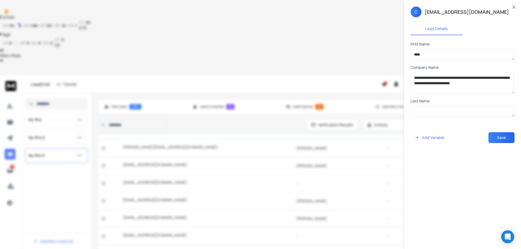
drag, startPoint x: 507, startPoint y: 13, endPoint x: 420, endPoint y: 13, distance: 87.6
click at [420, 13] on div "C communications@dmarealtors.com" at bounding box center [462, 12] width 104 height 11
copy div "[EMAIL_ADDRESS][DOMAIN_NAME]"
click at [354, 112] on div at bounding box center [260, 124] width 521 height 249
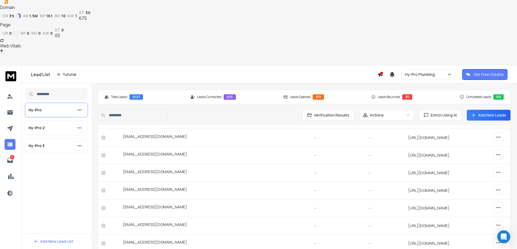
scroll to position [6017, 0]
click at [43, 143] on p "Hy-Pro 3" at bounding box center [36, 145] width 16 height 5
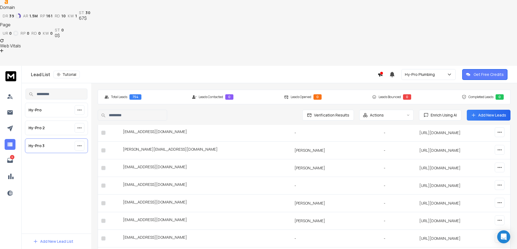
scroll to position [13141, 0]
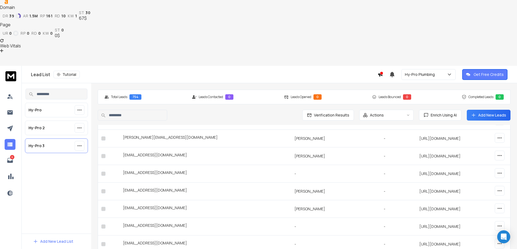
drag, startPoint x: 124, startPoint y: 205, endPoint x: 163, endPoint y: 205, distance: 39.1
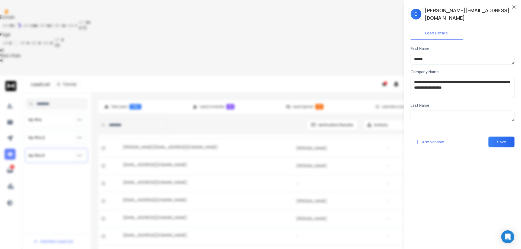
copy div "dawn@dawngriffin.com"
click at [0, 169] on div at bounding box center [260, 124] width 521 height 249
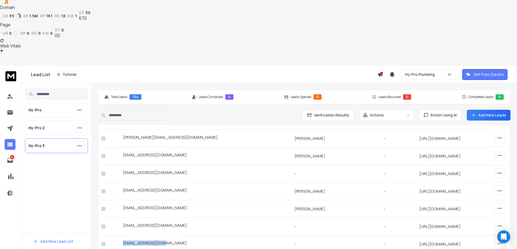
drag, startPoint x: 123, startPoint y: 188, endPoint x: 162, endPoint y: 188, distance: 38.2
click at [162, 241] on div "hello@homelet.co.uk" at bounding box center [205, 245] width 165 height 8
copy div "hello@homelet.co.uk"
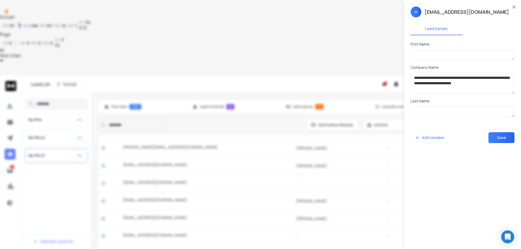
click at [51, 135] on div at bounding box center [260, 124] width 521 height 249
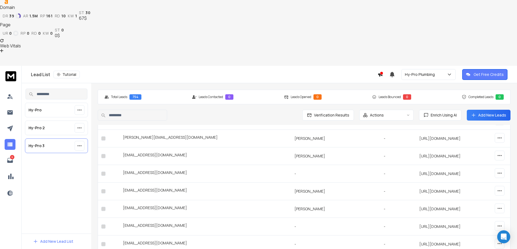
drag, startPoint x: 103, startPoint y: 225, endPoint x: 104, endPoint y: 208, distance: 17.7
drag, startPoint x: 104, startPoint y: 187, endPoint x: 104, endPoint y: 170, distance: 17.1
click at [104, 242] on button "button" at bounding box center [103, 244] width 4 height 4
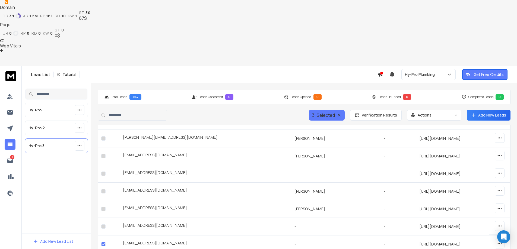
click at [104, 225] on button "button" at bounding box center [103, 227] width 4 height 4
click at [103, 207] on button "button" at bounding box center [103, 209] width 4 height 4
click at [103, 189] on button "button" at bounding box center [103, 191] width 4 height 4
drag, startPoint x: 104, startPoint y: 119, endPoint x: 100, endPoint y: 103, distance: 15.9
click at [104, 172] on button "button" at bounding box center [103, 174] width 4 height 4
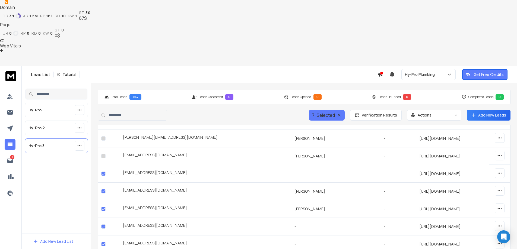
click at [103, 154] on button "button" at bounding box center [103, 156] width 4 height 4
click at [103, 136] on button "button" at bounding box center [103, 138] width 4 height 4
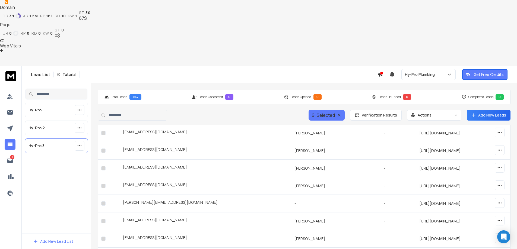
drag, startPoint x: 104, startPoint y: 183, endPoint x: 100, endPoint y: 169, distance: 14.7
click at [104, 237] on button "button" at bounding box center [103, 239] width 4 height 4
drag, startPoint x: 103, startPoint y: 165, endPoint x: 103, endPoint y: 147, distance: 17.4
click at [103, 219] on button "button" at bounding box center [103, 221] width 4 height 4
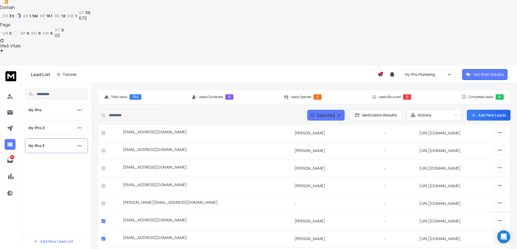
drag, startPoint x: 103, startPoint y: 147, endPoint x: 104, endPoint y: 131, distance: 16.0
click at [103, 202] on button "button" at bounding box center [103, 204] width 4 height 4
drag, startPoint x: 104, startPoint y: 129, endPoint x: 103, endPoint y: 114, distance: 14.2
click at [103, 184] on button "button" at bounding box center [103, 186] width 4 height 4
click at [102, 166] on button "button" at bounding box center [103, 168] width 4 height 4
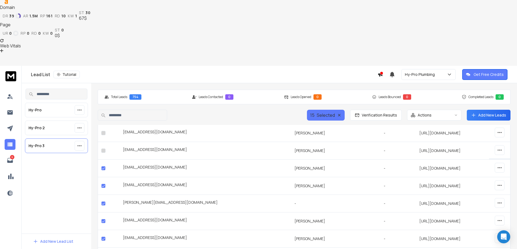
click at [103, 149] on button "button" at bounding box center [103, 151] width 4 height 4
click at [103, 131] on button "button" at bounding box center [103, 133] width 4 height 4
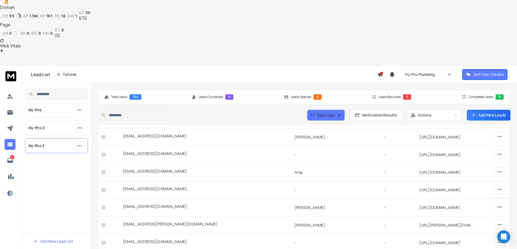
scroll to position [12870, 0]
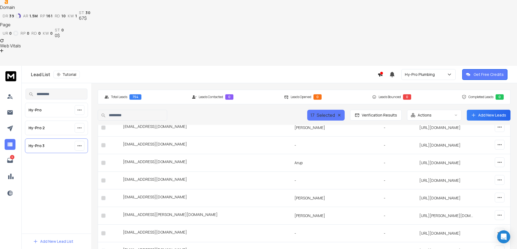
click at [103, 249] on button "button" at bounding box center [103, 251] width 4 height 4
click at [104, 231] on button "button" at bounding box center [103, 233] width 4 height 4
click at [104, 214] on button "button" at bounding box center [103, 216] width 4 height 4
drag, startPoint x: 104, startPoint y: 142, endPoint x: 104, endPoint y: 123, distance: 19.8
click at [104, 196] on button "button" at bounding box center [103, 198] width 4 height 4
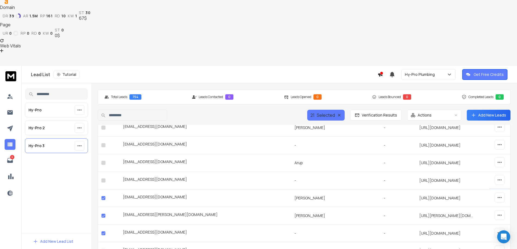
click at [102, 178] on button "button" at bounding box center [103, 180] width 4 height 4
click at [102, 161] on button "button" at bounding box center [103, 163] width 4 height 4
click at [103, 143] on button "button" at bounding box center [103, 145] width 4 height 4
click at [104, 126] on button "button" at bounding box center [103, 128] width 4 height 4
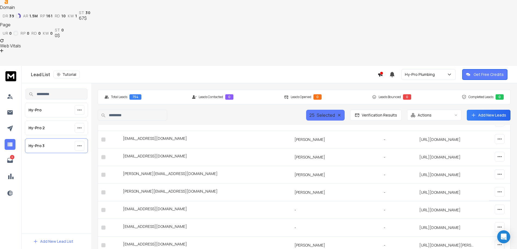
scroll to position [12707, 0]
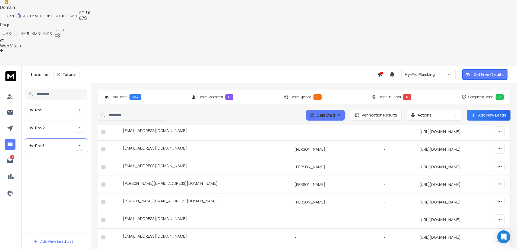
click at [103, 235] on button "button" at bounding box center [103, 237] width 4 height 4
click at [103, 218] on button "button" at bounding box center [103, 220] width 4 height 4
drag, startPoint x: 103, startPoint y: 146, endPoint x: 101, endPoint y: 129, distance: 17.3
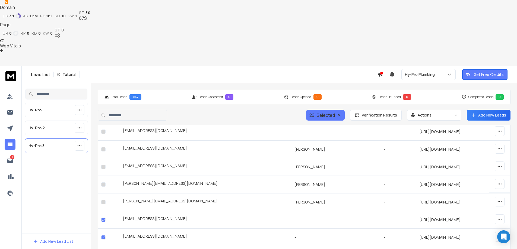
click at [102, 200] on button "button" at bounding box center [103, 202] width 4 height 4
click at [103, 183] on button "button" at bounding box center [103, 185] width 4 height 4
click at [103, 165] on button "button" at bounding box center [103, 167] width 4 height 4
click at [102, 147] on button "button" at bounding box center [103, 149] width 4 height 4
click at [103, 130] on button "button" at bounding box center [103, 132] width 4 height 4
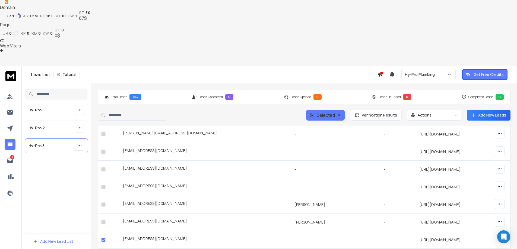
scroll to position [12598, 0]
drag, startPoint x: 102, startPoint y: 167, endPoint x: 104, endPoint y: 147, distance: 19.4
click at [102, 221] on button "button" at bounding box center [103, 223] width 4 height 4
click at [104, 203] on button "button" at bounding box center [103, 205] width 4 height 4
click at [103, 185] on button "button" at bounding box center [103, 187] width 4 height 4
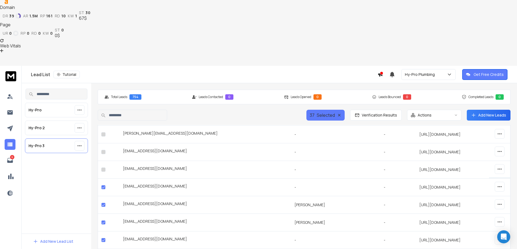
click at [103, 168] on button "button" at bounding box center [103, 170] width 4 height 4
click at [103, 150] on button "button" at bounding box center [103, 152] width 4 height 4
click at [103, 132] on button "button" at bounding box center [103, 134] width 4 height 4
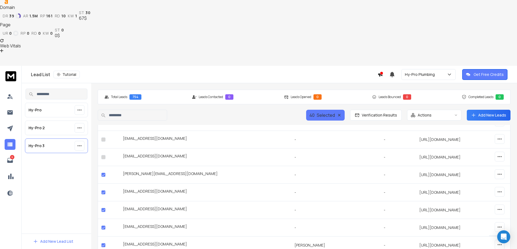
scroll to position [12463, 0]
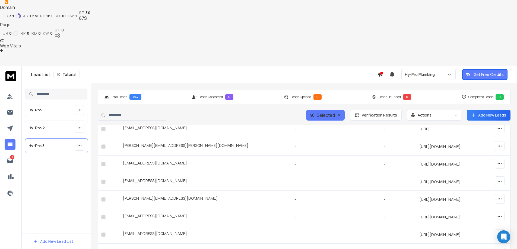
click at [105, 249] on button "button" at bounding box center [103, 252] width 4 height 4
click at [103, 233] on button "button" at bounding box center [103, 235] width 4 height 4
click at [103, 215] on button "button" at bounding box center [103, 217] width 4 height 4
click at [103, 197] on button "button" at bounding box center [103, 199] width 4 height 4
click at [102, 180] on button "button" at bounding box center [103, 182] width 4 height 4
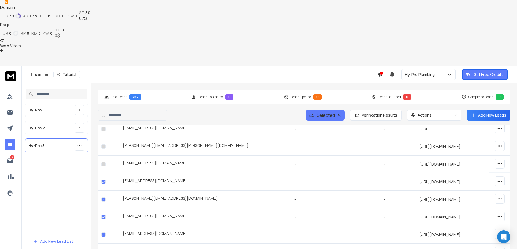
click at [104, 162] on button "button" at bounding box center [103, 164] width 4 height 4
click at [103, 145] on button "button" at bounding box center [103, 147] width 4 height 4
drag, startPoint x: 103, startPoint y: 73, endPoint x: 170, endPoint y: 142, distance: 95.9
click at [103, 127] on button "button" at bounding box center [103, 129] width 4 height 4
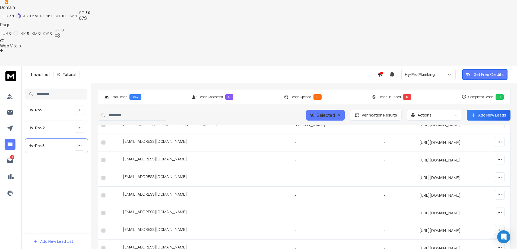
scroll to position [12327, 0]
click at [103, 245] on button "button" at bounding box center [103, 247] width 4 height 4
click at [103, 227] on button "button" at bounding box center [103, 229] width 4 height 4
click at [102, 210] on button "button" at bounding box center [103, 212] width 4 height 4
drag, startPoint x: 103, startPoint y: 139, endPoint x: 106, endPoint y: 119, distance: 19.7
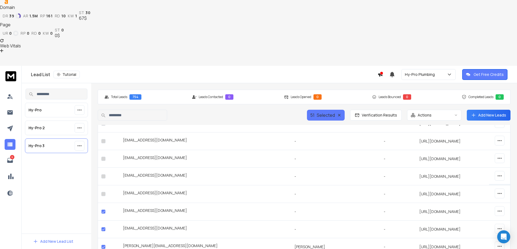
click at [103, 192] on button "button" at bounding box center [103, 194] width 4 height 4
click at [106, 174] on div at bounding box center [110, 176] width 18 height 4
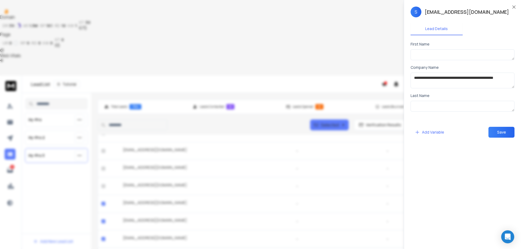
click at [76, 140] on div at bounding box center [260, 124] width 521 height 249
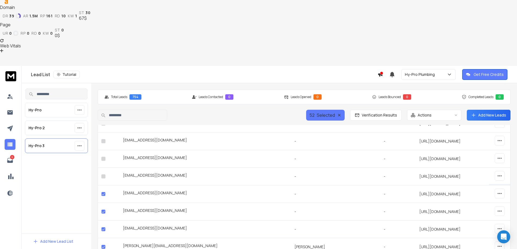
click at [103, 174] on button "button" at bounding box center [103, 176] width 4 height 4
click at [103, 157] on button "button" at bounding box center [103, 159] width 4 height 4
click at [103, 139] on button "button" at bounding box center [103, 141] width 4 height 4
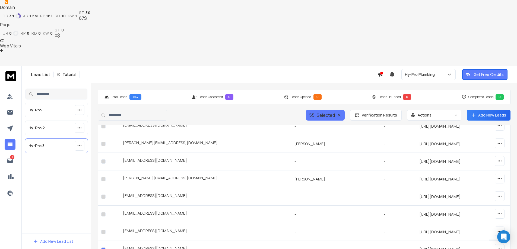
scroll to position [12191, 0]
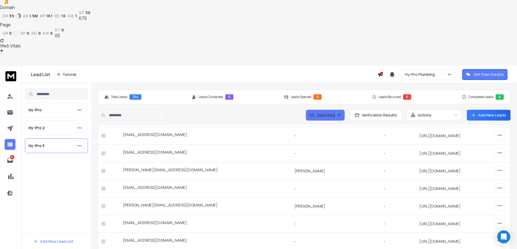
click at [103, 240] on button "button" at bounding box center [103, 242] width 4 height 4
click at [103, 222] on button "button" at bounding box center [103, 224] width 4 height 4
click at [103, 204] on button "button" at bounding box center [103, 206] width 4 height 4
click at [104, 187] on button "button" at bounding box center [103, 189] width 4 height 4
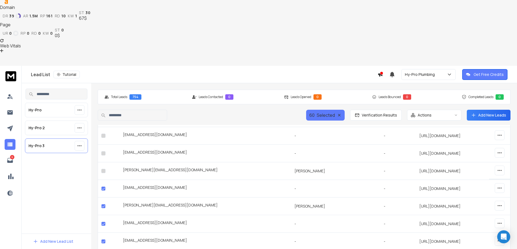
click at [104, 169] on button "button" at bounding box center [103, 171] width 4 height 4
click at [104, 151] on button "button" at bounding box center [103, 153] width 4 height 4
click at [104, 134] on button "button" at bounding box center [103, 136] width 4 height 4
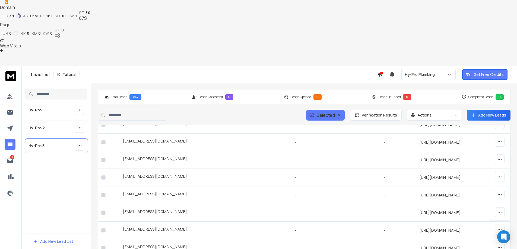
scroll to position [12056, 0]
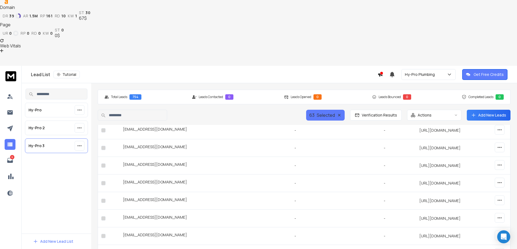
click at [104, 234] on button "button" at bounding box center [103, 236] width 4 height 4
click at [103, 216] on button "button" at bounding box center [103, 218] width 4 height 4
click at [104, 199] on button "button" at bounding box center [103, 201] width 4 height 4
drag, startPoint x: 104, startPoint y: 128, endPoint x: 105, endPoint y: 111, distance: 17.7
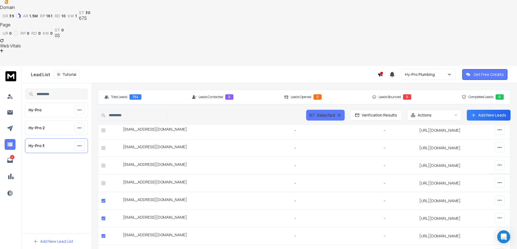
click at [104, 181] on button "button" at bounding box center [103, 183] width 4 height 4
drag, startPoint x: 104, startPoint y: 110, endPoint x: 103, endPoint y: 93, distance: 18.0
click at [104, 164] on button "button" at bounding box center [103, 166] width 4 height 4
click at [103, 146] on button "button" at bounding box center [103, 148] width 4 height 4
click at [103, 128] on button "button" at bounding box center [103, 130] width 4 height 4
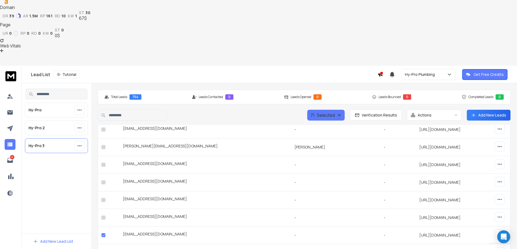
scroll to position [11947, 0]
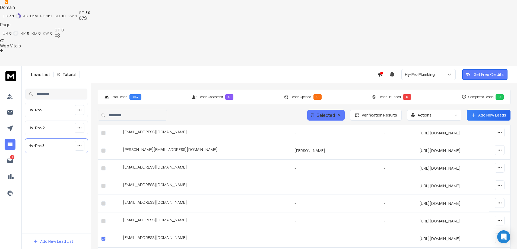
drag, startPoint x: 104, startPoint y: 166, endPoint x: 104, endPoint y: 150, distance: 16.3
click at [104, 219] on button "button" at bounding box center [103, 221] width 4 height 4
click at [103, 202] on button "button" at bounding box center [103, 204] width 4 height 4
click at [103, 184] on button "button" at bounding box center [103, 186] width 4 height 4
click at [104, 166] on button "button" at bounding box center [103, 168] width 4 height 4
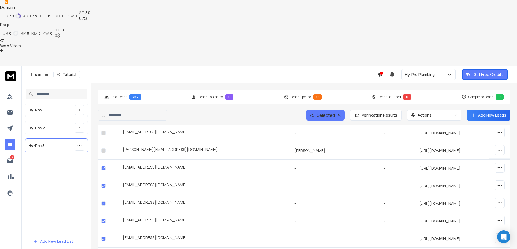
click at [103, 149] on button "button" at bounding box center [103, 151] width 4 height 4
click at [104, 131] on button "button" at bounding box center [103, 133] width 4 height 4
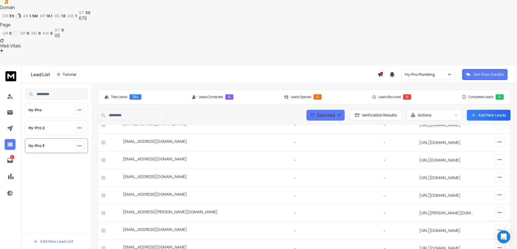
scroll to position [11812, 0]
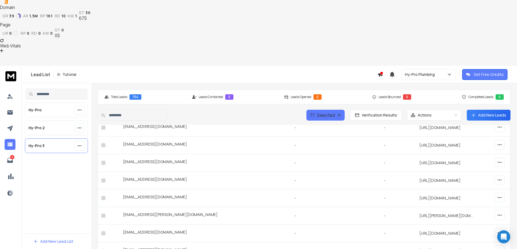
click at [103, 249] on button "button" at bounding box center [103, 251] width 4 height 4
click at [103, 231] on button "button" at bounding box center [103, 233] width 4 height 4
click at [103, 214] on button "button" at bounding box center [103, 216] width 4 height 4
click at [103, 196] on button "button" at bounding box center [103, 198] width 4 height 4
drag, startPoint x: 103, startPoint y: 125, endPoint x: 103, endPoint y: 108, distance: 16.8
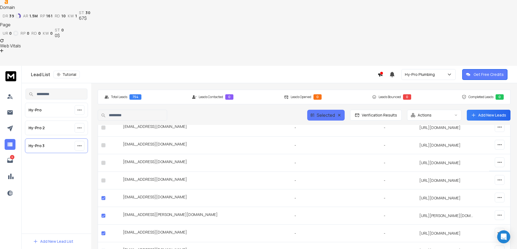
click at [103, 178] on button "button" at bounding box center [103, 180] width 4 height 4
drag, startPoint x: 103, startPoint y: 108, endPoint x: 103, endPoint y: 91, distance: 16.5
click at [103, 161] on button "button" at bounding box center [103, 163] width 4 height 4
click at [104, 143] on button "button" at bounding box center [103, 145] width 4 height 4
click at [103, 126] on button "button" at bounding box center [103, 128] width 4 height 4
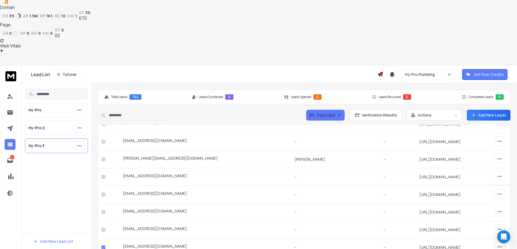
scroll to position [11676, 0]
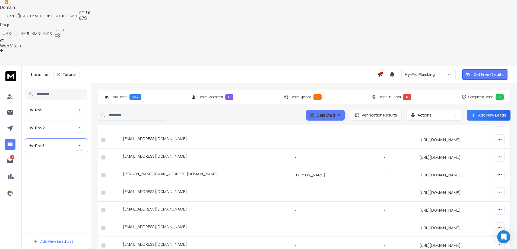
drag, startPoint x: 104, startPoint y: 190, endPoint x: 101, endPoint y: 178, distance: 12.6
click at [104, 244] on button "button" at bounding box center [103, 246] width 4 height 4
drag, startPoint x: 103, startPoint y: 172, endPoint x: 103, endPoint y: 157, distance: 15.2
click at [103, 226] on button "button" at bounding box center [103, 228] width 4 height 4
click at [102, 208] on button "button" at bounding box center [103, 210] width 4 height 4
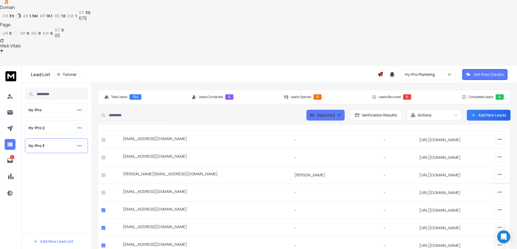
drag, startPoint x: 103, startPoint y: 136, endPoint x: 105, endPoint y: 121, distance: 15.4
click at [103, 191] on button "button" at bounding box center [103, 193] width 4 height 4
click at [103, 173] on button "button" at bounding box center [103, 175] width 4 height 4
click at [103, 155] on button "button" at bounding box center [103, 157] width 4 height 4
click at [104, 138] on button "button" at bounding box center [103, 140] width 4 height 4
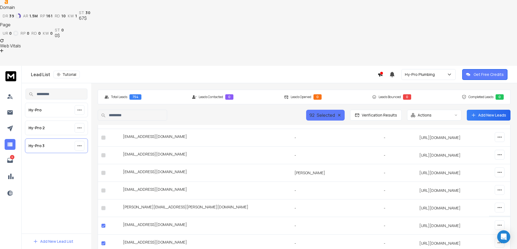
scroll to position [11567, 0]
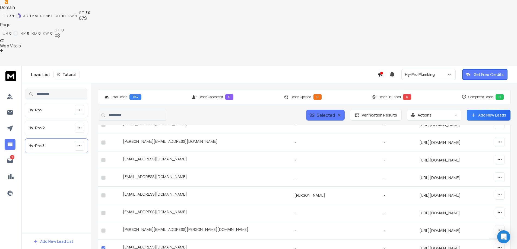
click at [102, 229] on button "button" at bounding box center [103, 231] width 4 height 4
click at [104, 211] on button "button" at bounding box center [103, 213] width 4 height 4
drag, startPoint x: 104, startPoint y: 139, endPoint x: 102, endPoint y: 128, distance: 11.8
click at [104, 193] on button "button" at bounding box center [103, 195] width 4 height 4
click at [103, 176] on button "button" at bounding box center [103, 178] width 4 height 4
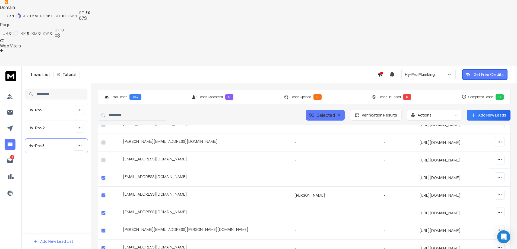
click at [104, 158] on button "button" at bounding box center [103, 160] width 4 height 4
click at [103, 141] on button "button" at bounding box center [103, 143] width 4 height 4
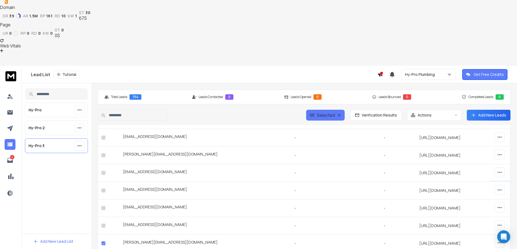
scroll to position [11459, 0]
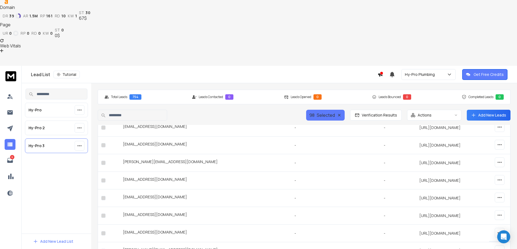
click at [103, 231] on button "button" at bounding box center [103, 233] width 4 height 4
drag, startPoint x: 103, startPoint y: 159, endPoint x: 100, endPoint y: 148, distance: 11.2
click at [103, 214] on button "button" at bounding box center [103, 216] width 4 height 4
drag, startPoint x: 102, startPoint y: 142, endPoint x: 102, endPoint y: 128, distance: 13.6
click at [103, 196] on button "button" at bounding box center [103, 198] width 4 height 4
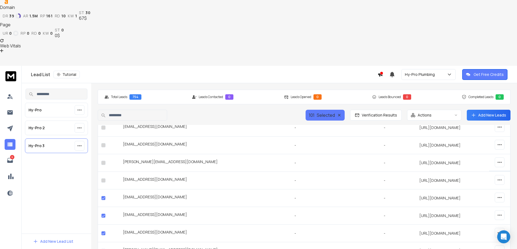
drag, startPoint x: 103, startPoint y: 126, endPoint x: 103, endPoint y: 104, distance: 21.4
click at [103, 178] on button "button" at bounding box center [103, 180] width 4 height 4
click at [103, 161] on button "button" at bounding box center [103, 163] width 4 height 4
click at [105, 143] on button "button" at bounding box center [103, 145] width 4 height 4
click at [103, 126] on button "button" at bounding box center [103, 128] width 4 height 4
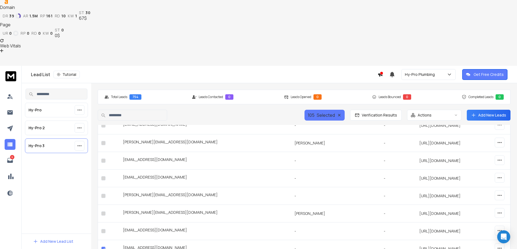
scroll to position [11323, 0]
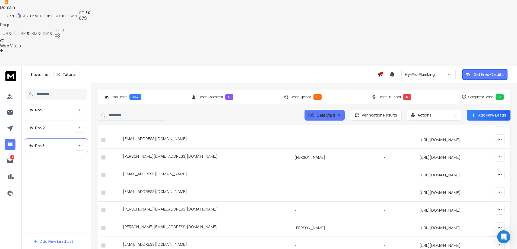
drag, startPoint x: 103, startPoint y: 190, endPoint x: 103, endPoint y: 172, distance: 18.2
click at [103, 244] on button "button" at bounding box center [103, 246] width 4 height 4
drag, startPoint x: 103, startPoint y: 172, endPoint x: 104, endPoint y: 153, distance: 19.3
click at [103, 226] on button "button" at bounding box center [103, 228] width 4 height 4
click at [104, 208] on button "button" at bounding box center [103, 210] width 4 height 4
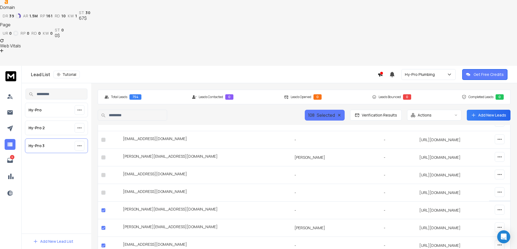
click at [103, 191] on button "button" at bounding box center [103, 193] width 4 height 4
drag, startPoint x: 103, startPoint y: 119, endPoint x: 104, endPoint y: 102, distance: 17.4
click at [103, 173] on button "button" at bounding box center [103, 175] width 4 height 4
click at [103, 155] on button "button" at bounding box center [103, 157] width 4 height 4
click at [103, 138] on button "button" at bounding box center [103, 140] width 4 height 4
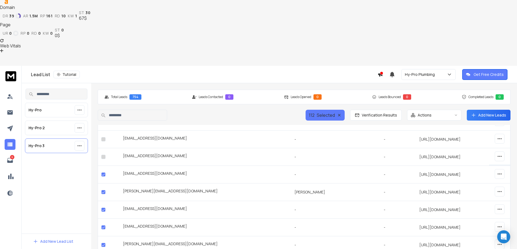
scroll to position [11215, 0]
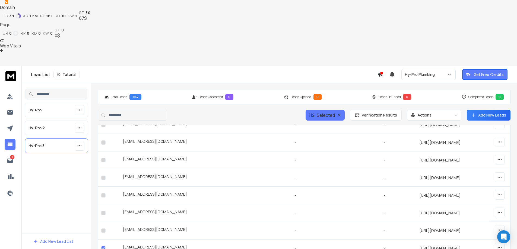
drag, startPoint x: 103, startPoint y: 174, endPoint x: 103, endPoint y: 158, distance: 15.5
click at [103, 229] on button "button" at bounding box center [103, 231] width 4 height 4
drag, startPoint x: 103, startPoint y: 157, endPoint x: 102, endPoint y: 140, distance: 16.5
click at [103, 211] on button "button" at bounding box center [103, 213] width 4 height 4
click at [102, 193] on button "button" at bounding box center [103, 195] width 4 height 4
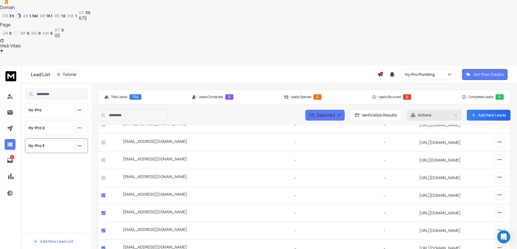
click at [427, 113] on p "Actions" at bounding box center [424, 115] width 14 height 5
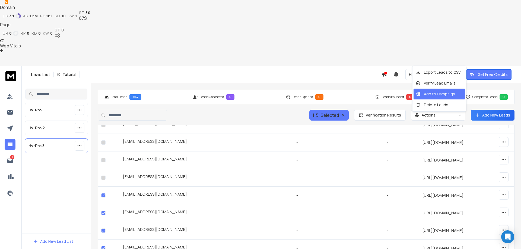
click at [435, 92] on p "Add to Campaign" at bounding box center [439, 94] width 33 height 8
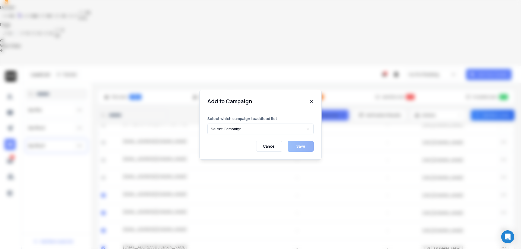
click at [245, 131] on button "Select Campaign" at bounding box center [260, 129] width 106 height 11
click at [303, 148] on button "Save" at bounding box center [301, 146] width 26 height 11
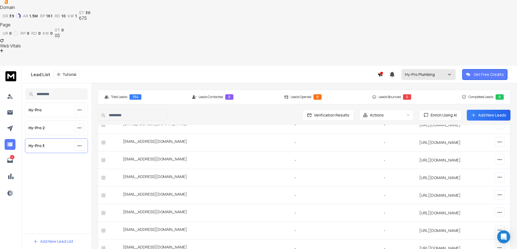
click at [418, 72] on p "Hy-Pro Plumbing" at bounding box center [421, 74] width 32 height 5
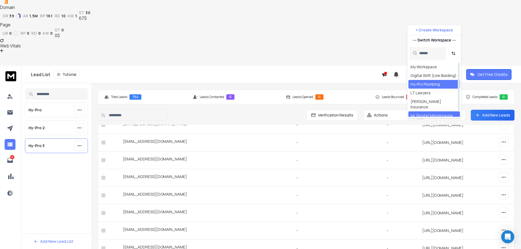
click at [434, 113] on div "Mr. Rooter Mississauga" at bounding box center [431, 115] width 42 height 5
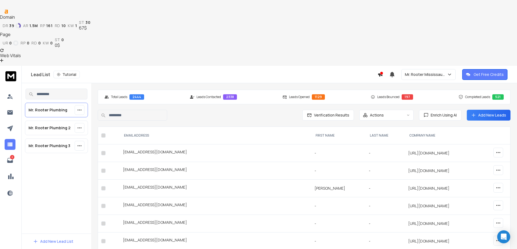
click at [59, 143] on p "Mr. Rooter Plumbing 3" at bounding box center [49, 145] width 42 height 5
click at [487, 113] on link "Add New Leads" at bounding box center [488, 115] width 35 height 5
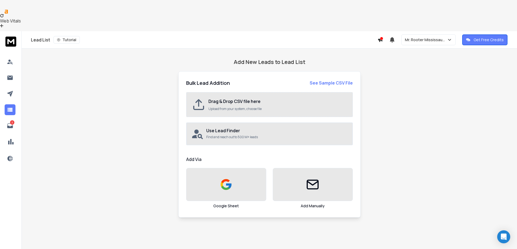
click at [238, 98] on h2 "Drag & Drop CSV file here" at bounding box center [277, 101] width 138 height 7
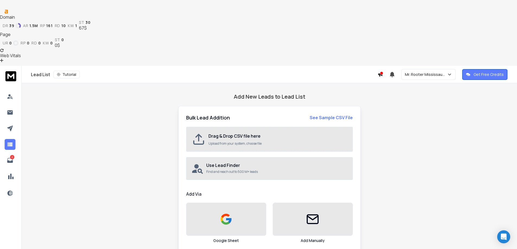
type input "**********"
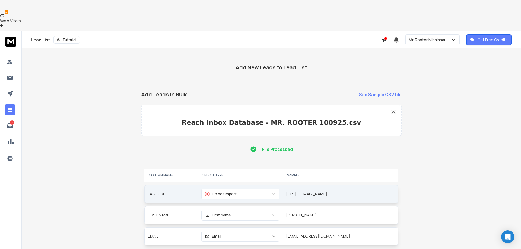
click at [223, 174] on body "Web Vitals ReferralStack Unlock AI-powered affiliate growth Lifetime Deals avai…" at bounding box center [260, 145] width 521 height 271
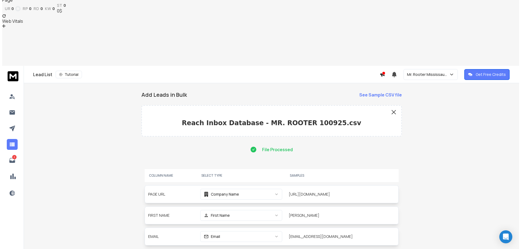
scroll to position [72, 0]
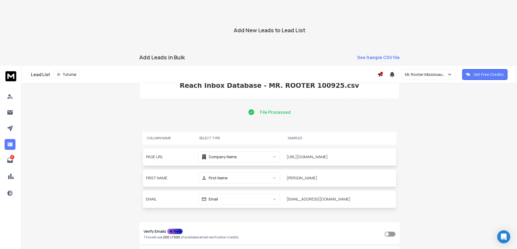
click at [390, 249] on button "Check for duplicates across all campaigns in this workspace" at bounding box center [389, 253] width 11 height 5
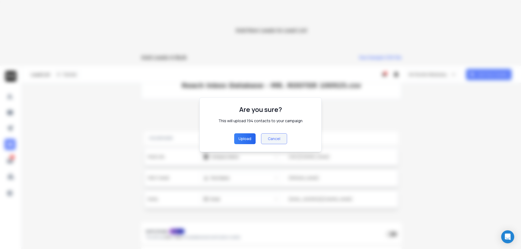
click at [247, 138] on button "Upload" at bounding box center [244, 138] width 21 height 11
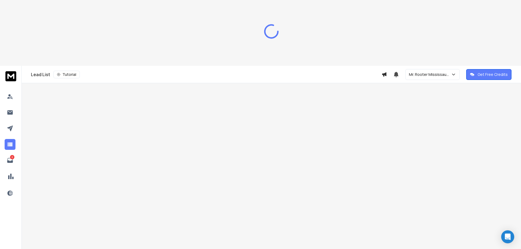
scroll to position [10, 0]
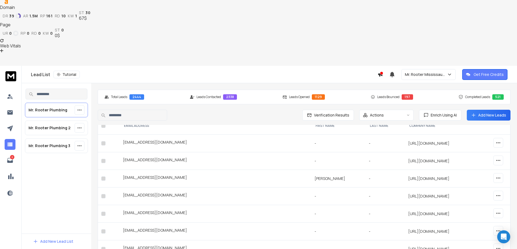
click at [56, 125] on p "Mr. Rooter Plumbing 2" at bounding box center [49, 127] width 42 height 5
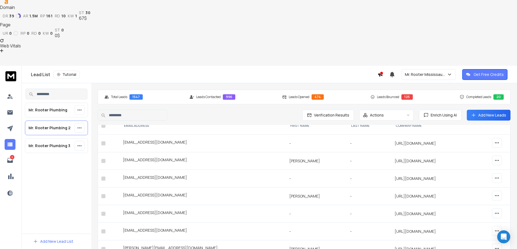
click at [60, 143] on p "Mr. Rooter Plumbing 3" at bounding box center [49, 145] width 42 height 5
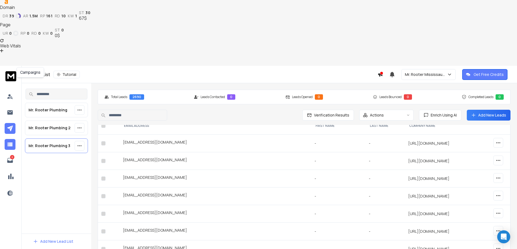
click at [10, 123] on link at bounding box center [10, 128] width 11 height 11
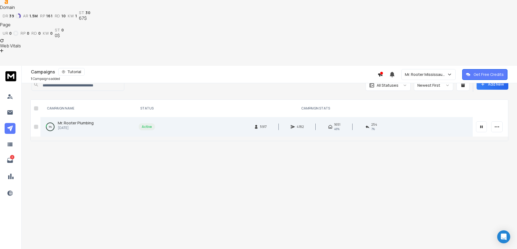
click at [495, 124] on icon "button" at bounding box center [496, 126] width 5 height 5
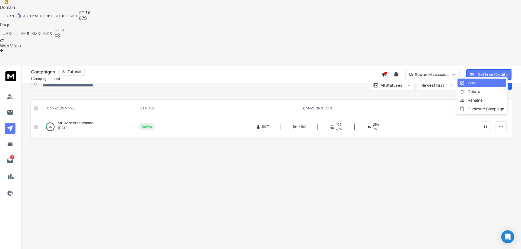
click at [473, 85] on div "Open" at bounding box center [469, 82] width 18 height 5
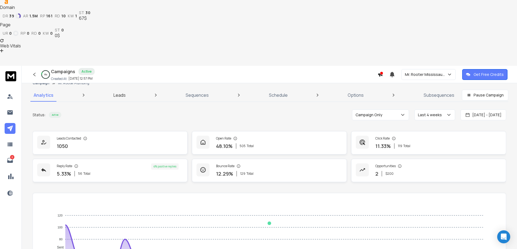
click at [120, 92] on p "Leads" at bounding box center [119, 95] width 12 height 7
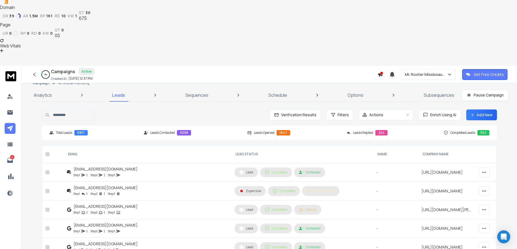
click at [479, 110] on button "Add New" at bounding box center [481, 115] width 31 height 11
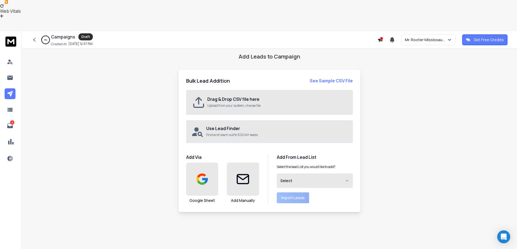
click at [239, 96] on h2 "Drag & Drop CSV file here" at bounding box center [276, 99] width 139 height 7
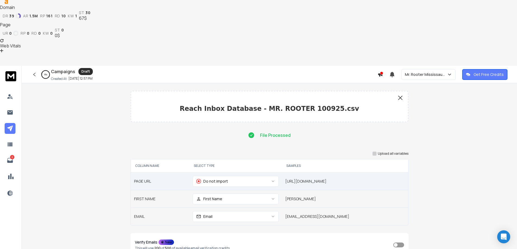
click at [229, 160] on table "COLUMN NAME SELECT TYPE SAMPLES PAGE URL Do not import https://www.ibuildnew.co…" at bounding box center [269, 193] width 277 height 66
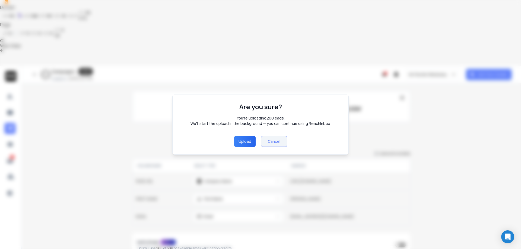
click at [248, 144] on button "Upload" at bounding box center [244, 141] width 21 height 11
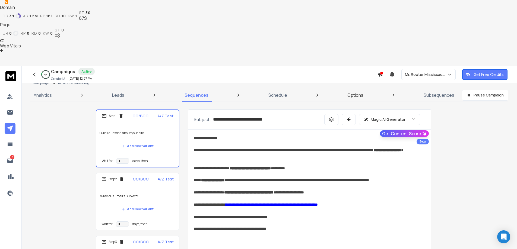
click at [363, 92] on p "Options" at bounding box center [355, 95] width 16 height 7
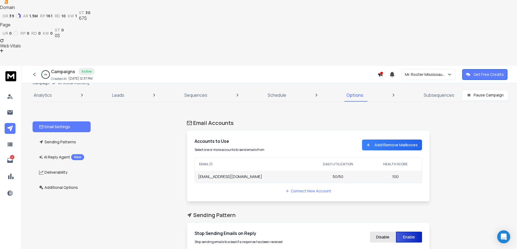
click at [289, 245] on div "ReferralStack Unlock AI-powered affiliate growth Lifetime Deals available! Clai…" at bounding box center [258, 180] width 517 height 249
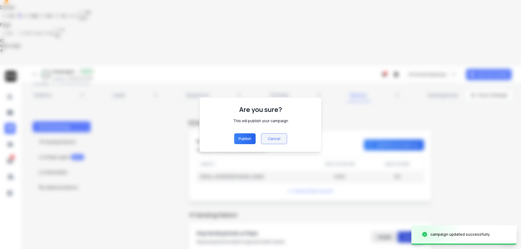
click at [244, 139] on button "Publish" at bounding box center [244, 138] width 21 height 11
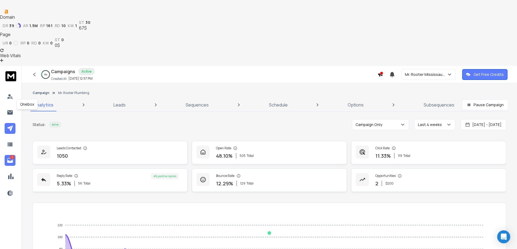
click at [10, 157] on icon at bounding box center [10, 160] width 7 height 7
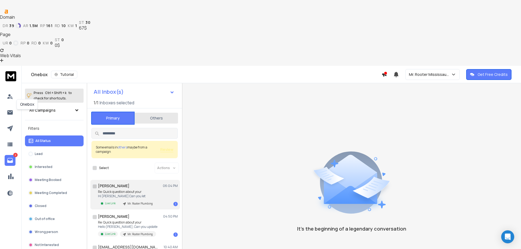
click at [144, 190] on p "Re: Quick question about your" at bounding box center [127, 192] width 58 height 4
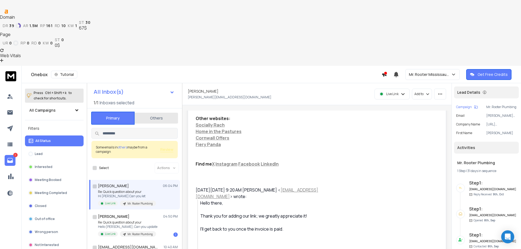
scroll to position [163, 0]
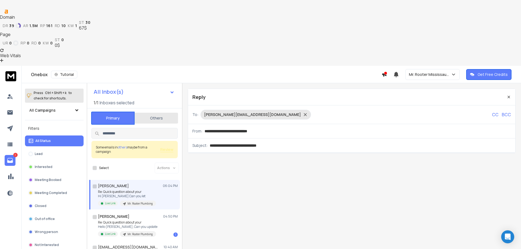
scroll to position [0, 0]
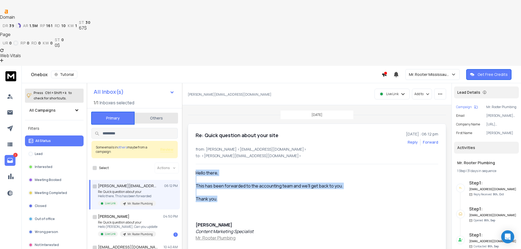
drag, startPoint x: 196, startPoint y: 116, endPoint x: 219, endPoint y: 143, distance: 35.6
copy div "Hello there, This has been forwarded to the accounting team and we'll get back …"
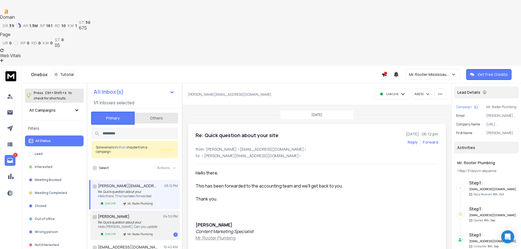
click at [139, 225] on p "Hello [PERSON_NAME], Can you update" at bounding box center [127, 227] width 59 height 4
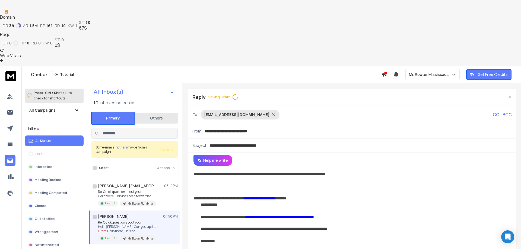
click at [216, 171] on div "**********" at bounding box center [348, 174] width 311 height 6
click at [215, 171] on div "**********" at bounding box center [348, 174] width 311 height 6
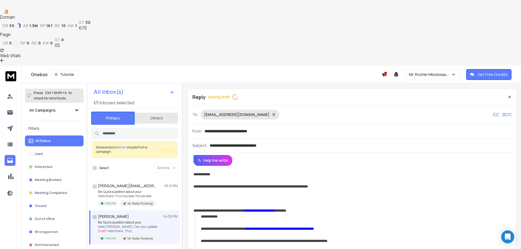
click at [321, 184] on div "**********" at bounding box center [348, 187] width 311 height 6
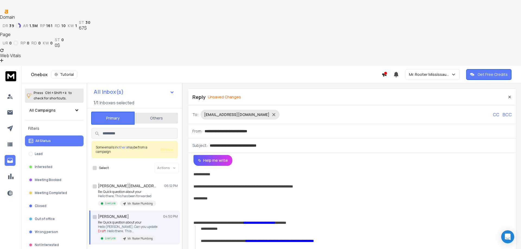
click at [237, 202] on div at bounding box center [351, 205] width 317 height 6
click at [223, 196] on div "**********" at bounding box center [348, 199] width 311 height 6
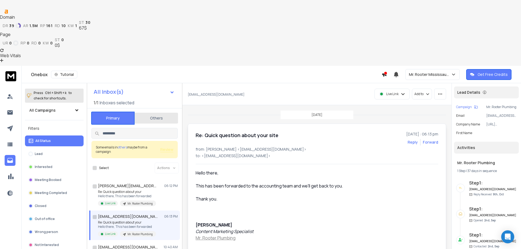
click at [152, 112] on button "Others" at bounding box center [156, 118] width 43 height 12
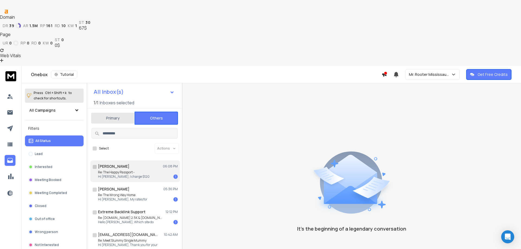
click at [139, 170] on div "Re: The Happy Passport - Hi [PERSON_NAME], I charge $120 1" at bounding box center [138, 174] width 80 height 9
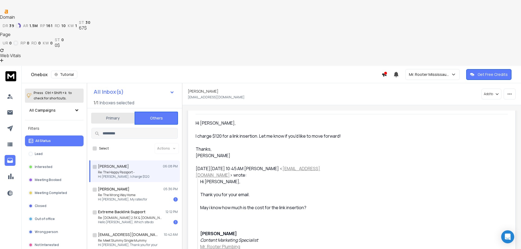
scroll to position [54, 0]
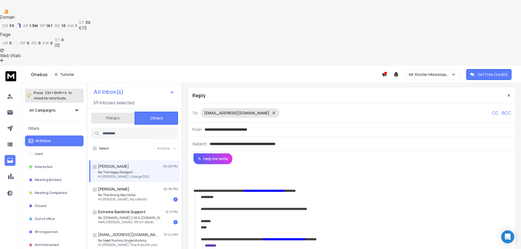
scroll to position [0, 0]
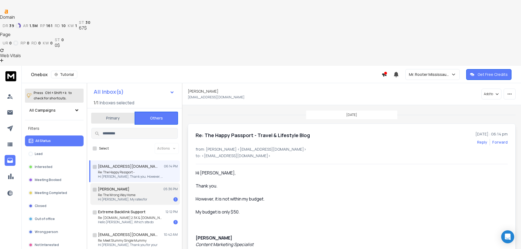
click at [139, 193] on div "Re: The Wrong Way Home Hi [PERSON_NAME], My rates for 1" at bounding box center [138, 197] width 80 height 9
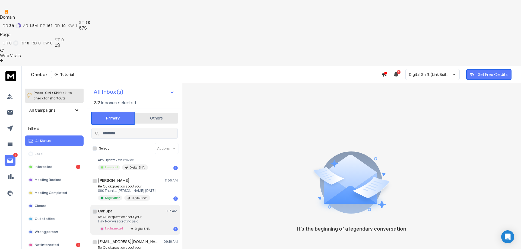
scroll to position [136, 0]
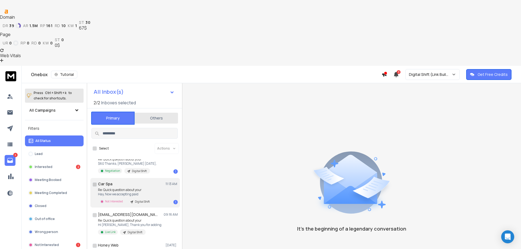
click at [152, 192] on p "Hay, Now we accepting paid" at bounding box center [125, 194] width 55 height 4
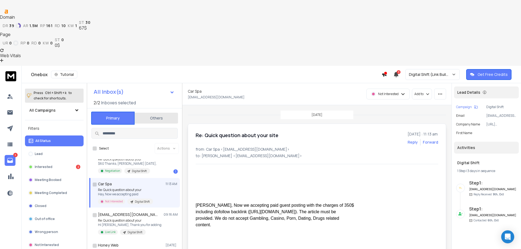
click at [387, 83] on div "Car Spa Car Spa [EMAIL_ADDRESS][DOMAIN_NAME] Not Interested Add to Not Interest…" at bounding box center [316, 94] width 269 height 22
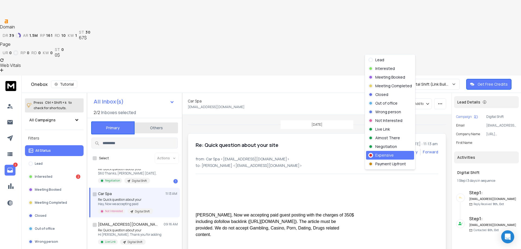
click at [385, 154] on p "Expensive" at bounding box center [384, 155] width 18 height 5
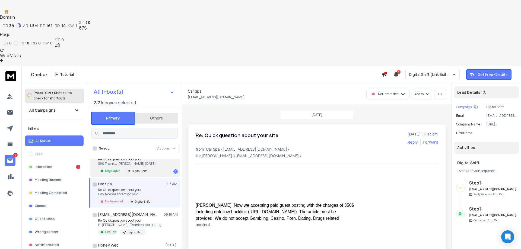
click at [152, 157] on div "Re: Quick question about your $60 Thanks, [PERSON_NAME] [DATE], Negotiation Dig…" at bounding box center [138, 165] width 80 height 17
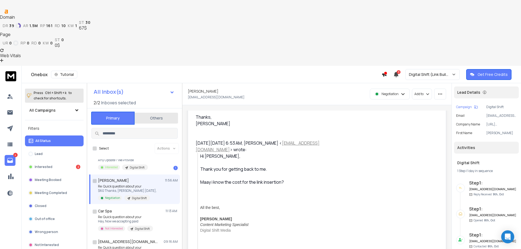
scroll to position [81, 0]
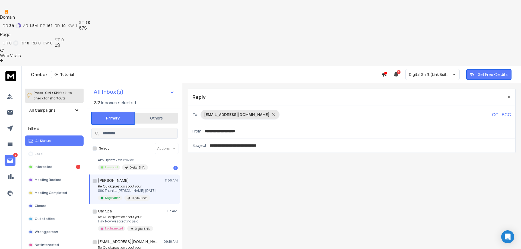
scroll to position [0, 0]
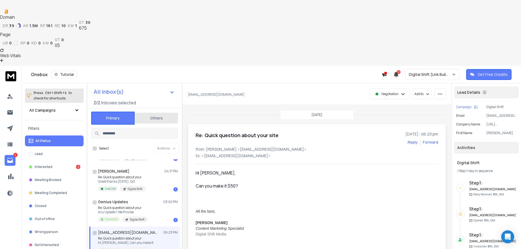
scroll to position [54, 0]
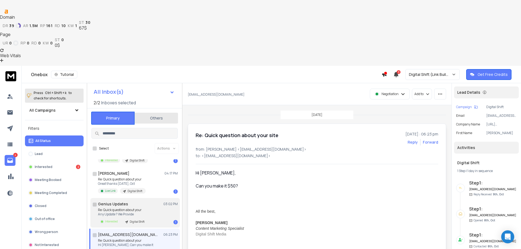
click at [158, 208] on div "Re: Quick question about your Any Update ? We Provide Interested Digital Shift 1" at bounding box center [138, 216] width 80 height 17
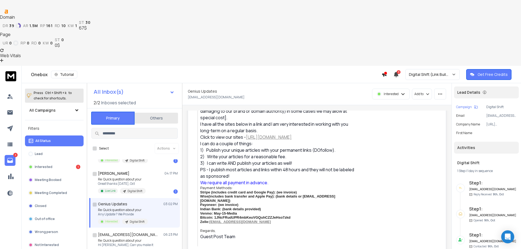
scroll to position [136, 0]
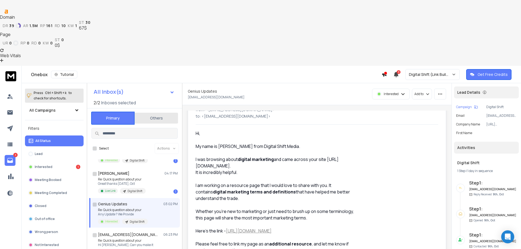
scroll to position [643, 0]
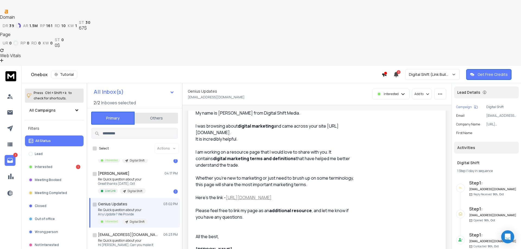
drag, startPoint x: 196, startPoint y: 71, endPoint x: 215, endPoint y: 78, distance: 20.6
click at [215, 123] on div "I was browsing about digital marketing and came across your site https://greenh…" at bounding box center [275, 129] width 158 height 13
copy div "https://greenhostit.com/top-digital-marketing-trends-2020-for-your-business/"
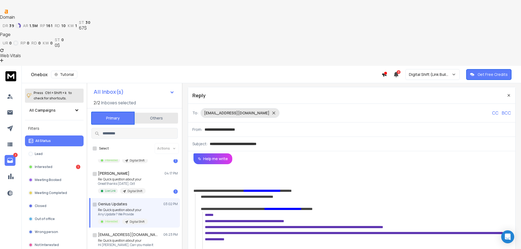
scroll to position [0, 0]
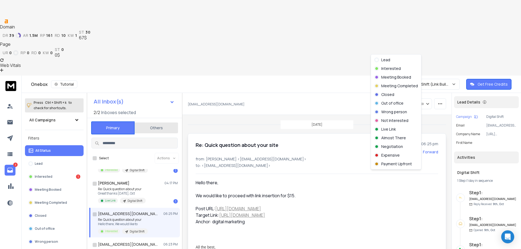
click at [391, 93] on div "guestpost@geniusupdates.com Interested Add to Interested Add to" at bounding box center [316, 104] width 269 height 22
click at [383, 138] on p "Almost There" at bounding box center [393, 137] width 25 height 5
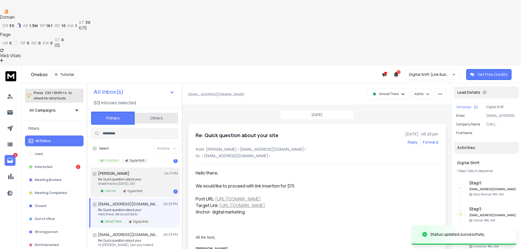
click at [131, 177] on div "Re: Quick question about your Great thanks On Wed, Oct Live Link Digital Shift" at bounding box center [122, 185] width 48 height 17
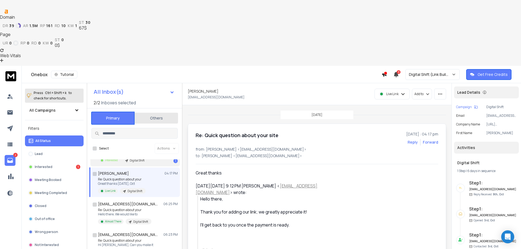
click at [138, 137] on div "Gordana Uremovic 04:24 PM Re: Quick question about your Hi Alfie the price for …" at bounding box center [135, 152] width 90 height 30
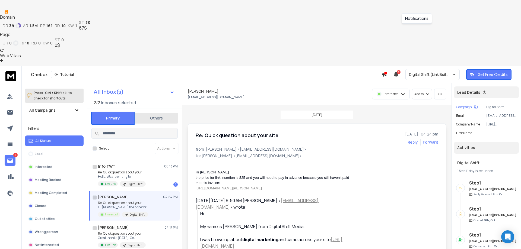
click at [398, 72] on icon at bounding box center [396, 74] width 5 height 5
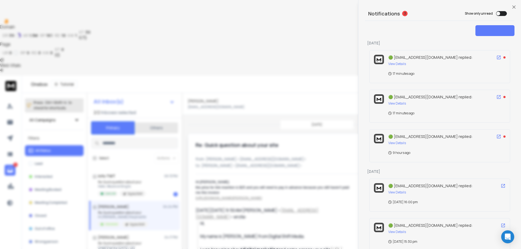
click at [487, 31] on span "Mark all as read" at bounding box center [495, 30] width 25 height 4
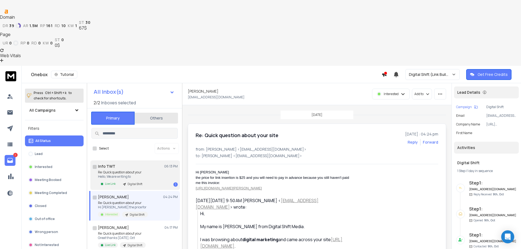
click at [147, 170] on div "Re: Quick question about your Hello, We are writing to Live Link Digital Shift 1" at bounding box center [138, 178] width 80 height 17
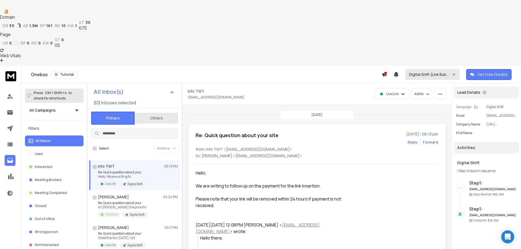
click at [432, 72] on p "Digital Shift (Link Building)" at bounding box center [430, 74] width 43 height 5
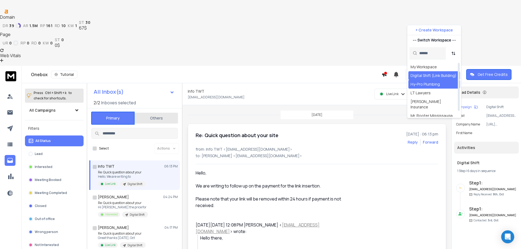
click at [423, 87] on div "Hy-Pro Plumbing" at bounding box center [434, 84] width 52 height 9
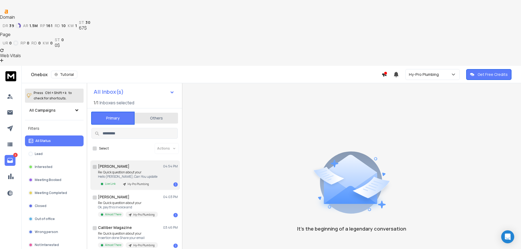
click at [147, 164] on div "[PERSON_NAME] 04:54 PM" at bounding box center [138, 166] width 80 height 5
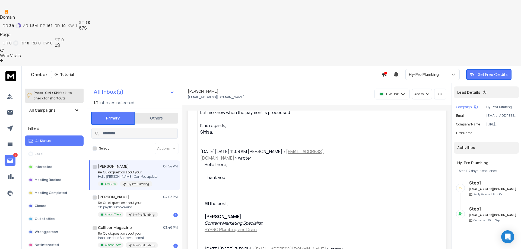
scroll to position [109, 0]
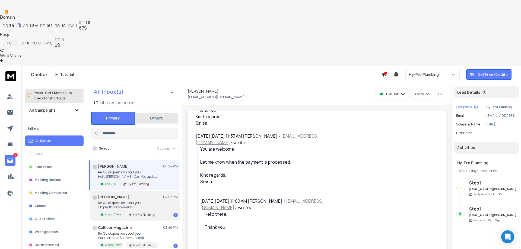
click at [150, 201] on p "Re: Quick question about your" at bounding box center [128, 203] width 60 height 4
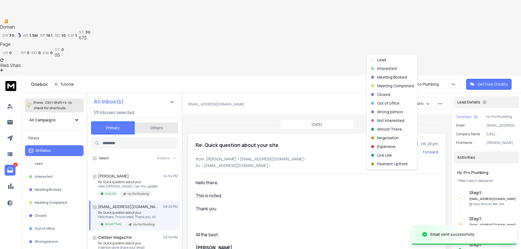
click at [393, 93] on div "[EMAIL_ADDRESS][DOMAIN_NAME] Almost There Add to Almost There Add to" at bounding box center [316, 104] width 269 height 22
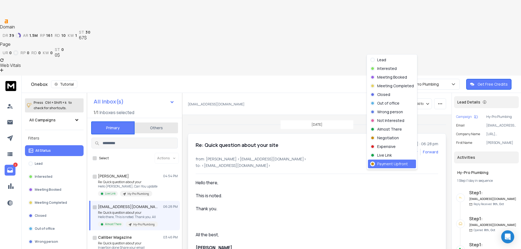
click at [391, 162] on p "Payment Upfront" at bounding box center [392, 163] width 31 height 5
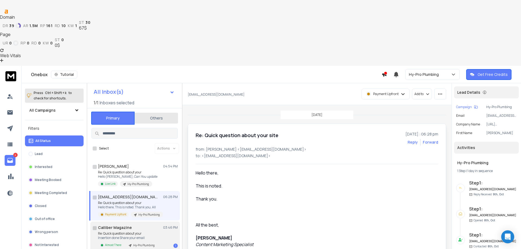
click at [155, 232] on p "Re: Quick question about your" at bounding box center [128, 234] width 60 height 4
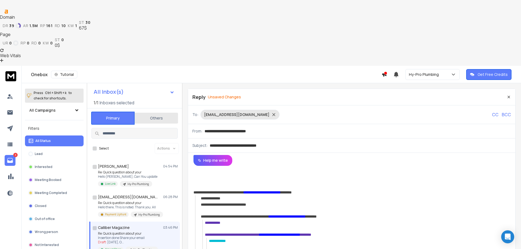
click at [204, 124] on div "**********" at bounding box center [351, 131] width 327 height 14
drag, startPoint x: 205, startPoint y: 75, endPoint x: 266, endPoint y: 76, distance: 60.5
click at [266, 129] on input "**********" at bounding box center [358, 131] width 306 height 5
click at [213, 171] on div at bounding box center [351, 174] width 316 height 6
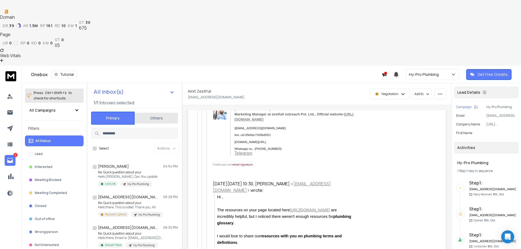
scroll to position [380, 0]
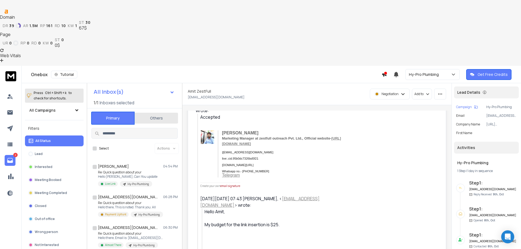
scroll to position [163, 0]
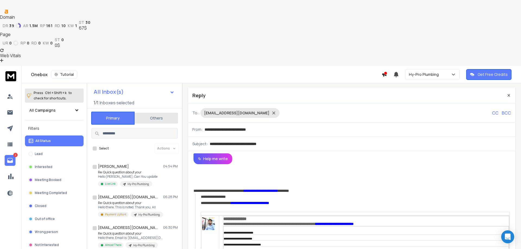
scroll to position [0, 0]
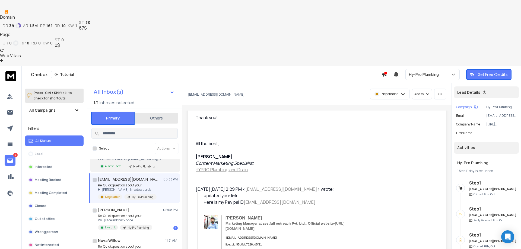
scroll to position [81, 0]
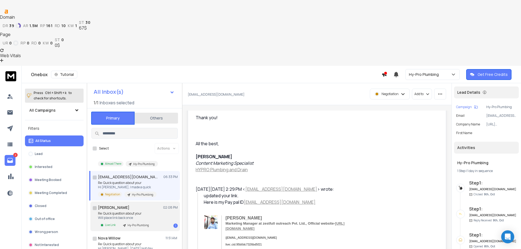
click at [141, 216] on p "Will place link back once" at bounding box center [125, 218] width 54 height 4
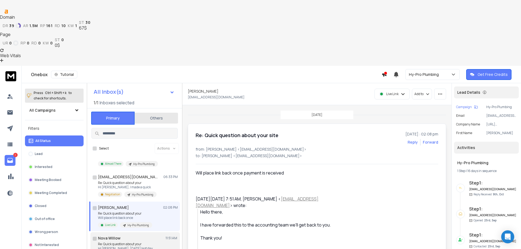
click at [147, 242] on p "Re: Quick question about your" at bounding box center [125, 244] width 55 height 4
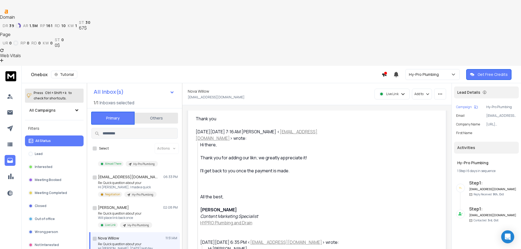
scroll to position [109, 0]
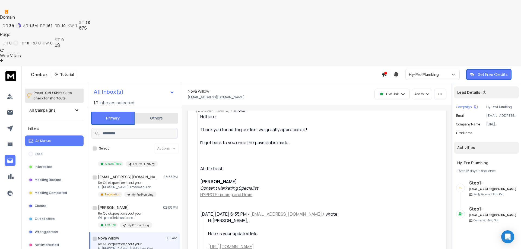
click at [159, 112] on button "Others" at bounding box center [156, 118] width 43 height 12
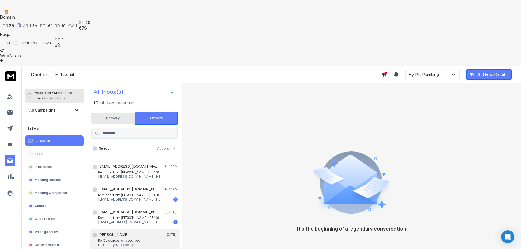
click at [136, 239] on p "Re: Quick question about your" at bounding box center [120, 241] width 44 height 4
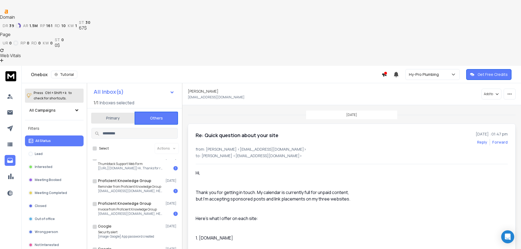
scroll to position [444, 0]
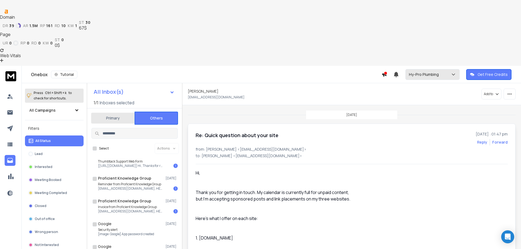
click at [425, 72] on p "Hy-Pro Plumbing" at bounding box center [425, 74] width 32 height 5
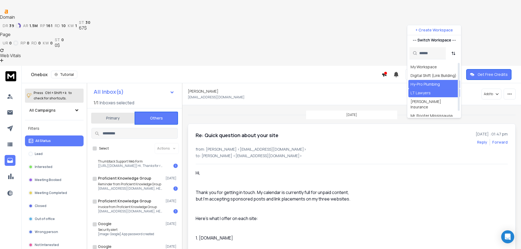
click at [426, 91] on div "LT Lawyers" at bounding box center [420, 92] width 20 height 5
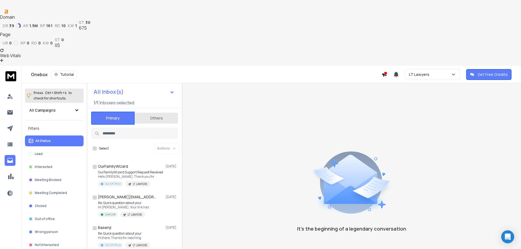
click at [154, 112] on button "Others" at bounding box center [156, 118] width 43 height 12
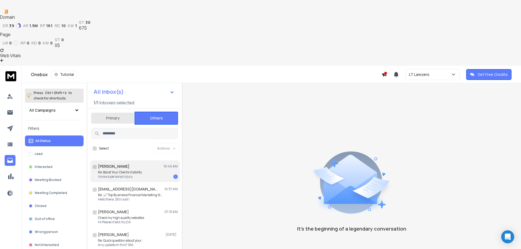
click at [142, 175] on p "I know a personal injury" at bounding box center [120, 177] width 44 height 4
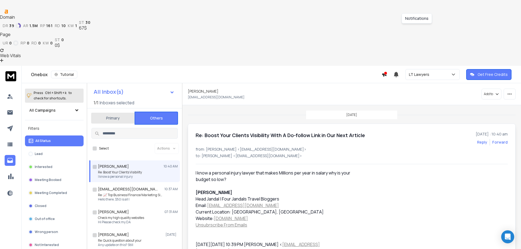
click at [415, 19] on div "Notifications" at bounding box center [416, 18] width 30 height 10
click at [447, 72] on div "LT Lawyers" at bounding box center [432, 74] width 47 height 5
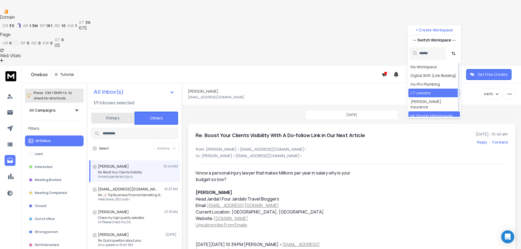
click at [428, 111] on div "Mr. Rooter Mississauga" at bounding box center [434, 115] width 52 height 9
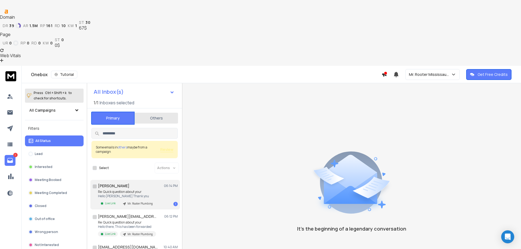
click at [146, 190] on p "Re: Quick question about your" at bounding box center [127, 192] width 58 height 4
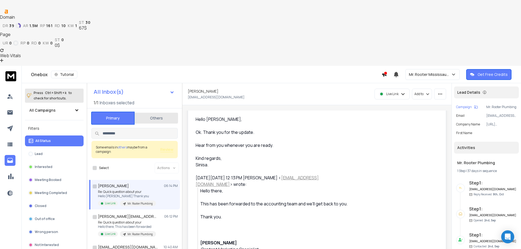
scroll to position [54, 0]
